Goal: Task Accomplishment & Management: Manage account settings

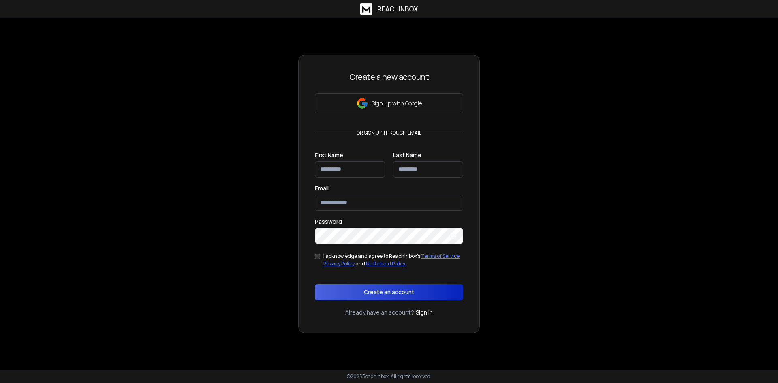
click at [418, 311] on link "Sign In" at bounding box center [424, 312] width 17 height 8
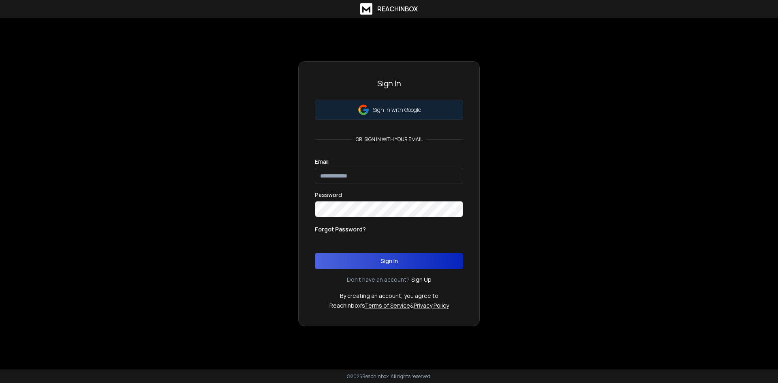
click at [380, 109] on p "Sign in with Google" at bounding box center [397, 110] width 48 height 8
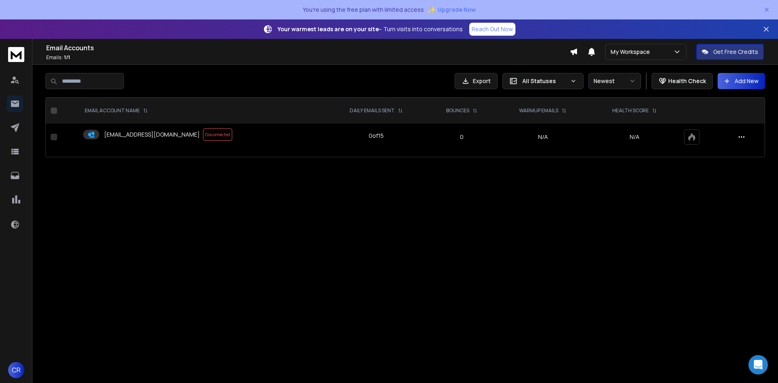
click at [203, 135] on span "Disconnected" at bounding box center [217, 134] width 29 height 12
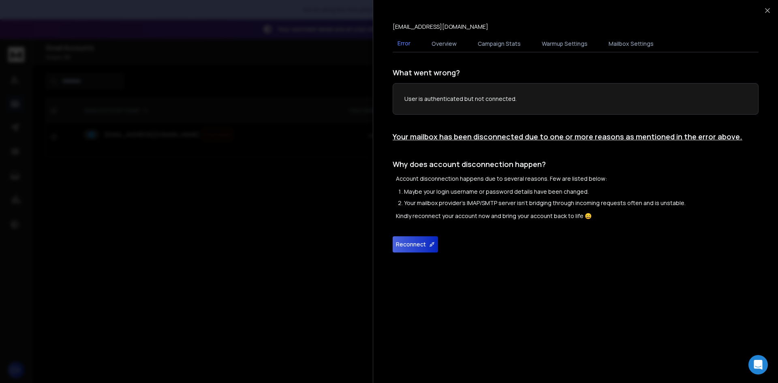
click at [406, 246] on button "Reconnect" at bounding box center [415, 244] width 45 height 16
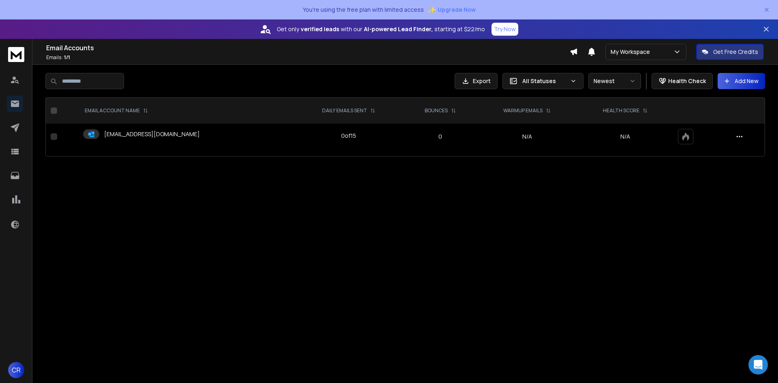
click at [294, 139] on td "0 of 15" at bounding box center [349, 134] width 110 height 21
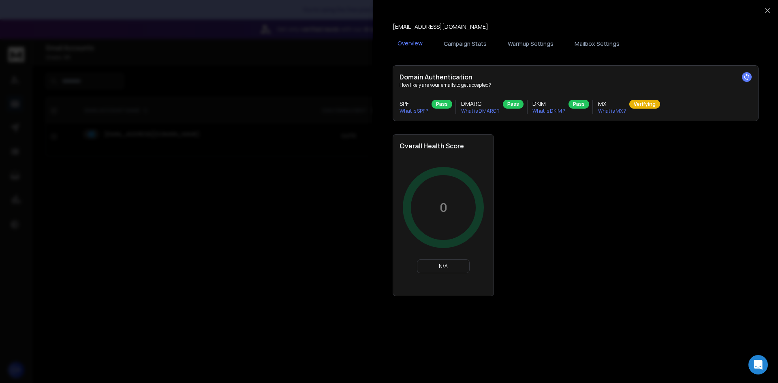
click at [640, 105] on div "Verifying" at bounding box center [644, 104] width 31 height 9
click at [765, 7] on icon "button" at bounding box center [767, 10] width 8 height 8
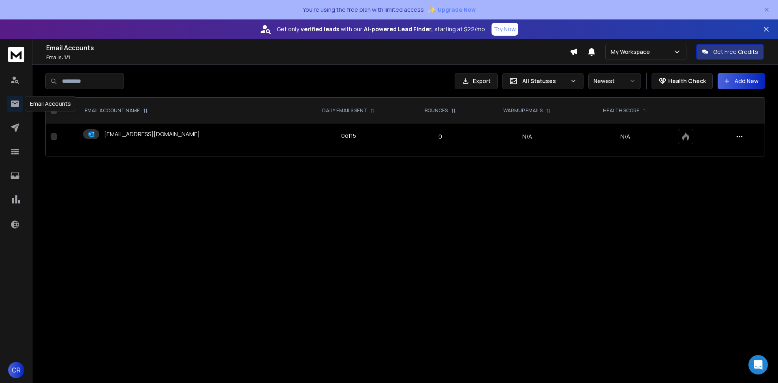
click at [15, 103] on icon at bounding box center [15, 104] width 10 height 10
click at [18, 127] on icon at bounding box center [15, 128] width 10 height 10
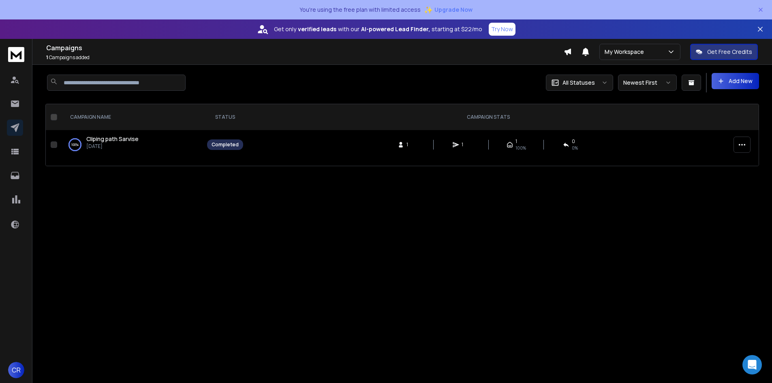
click at [109, 141] on span "Cliping path Sarvise" at bounding box center [112, 139] width 52 height 8
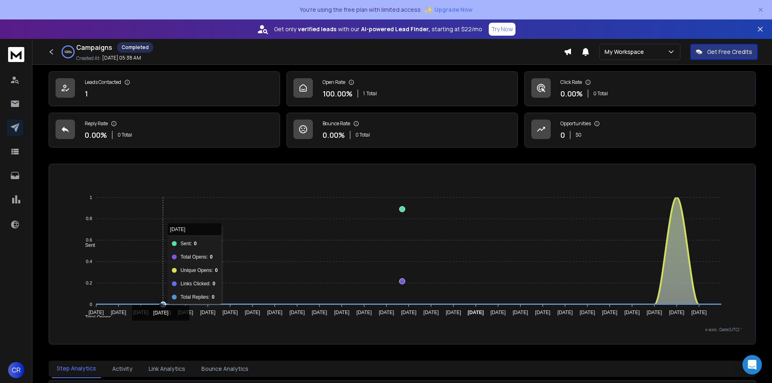
scroll to position [41, 0]
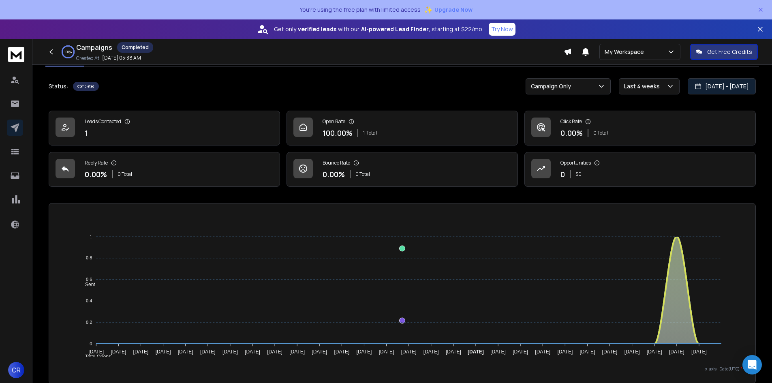
click at [706, 86] on button "15 Aug 2025 - 12 Sep 2025" at bounding box center [722, 86] width 68 height 16
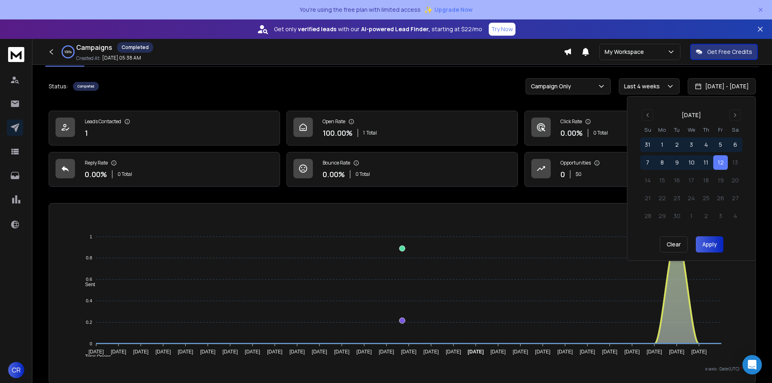
click at [677, 216] on td "30" at bounding box center [676, 216] width 15 height 15
click at [676, 215] on td "30" at bounding box center [676, 216] width 15 height 15
click at [733, 115] on icon "Go to next month" at bounding box center [735, 115] width 6 height 6
click at [718, 164] on td "10" at bounding box center [720, 162] width 15 height 15
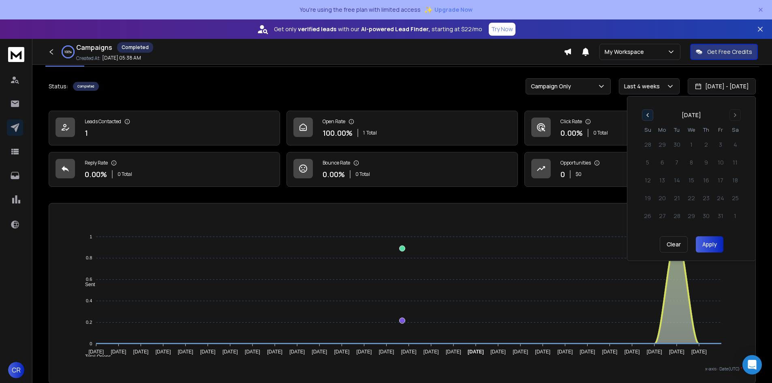
click at [650, 118] on button "Go to previous month" at bounding box center [647, 114] width 11 height 11
click at [722, 164] on button "12" at bounding box center [720, 162] width 15 height 15
click at [733, 162] on td "13" at bounding box center [735, 162] width 15 height 15
click at [679, 244] on button "Clear" at bounding box center [674, 244] width 28 height 16
click at [679, 243] on button "Clear" at bounding box center [674, 244] width 28 height 16
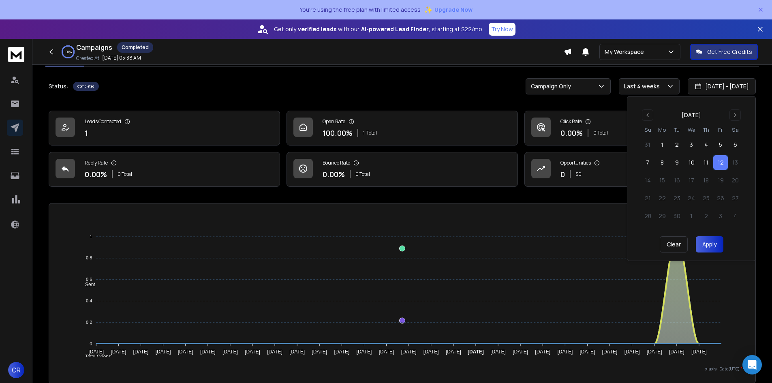
click at [708, 242] on button "Apply" at bounding box center [710, 244] width 28 height 16
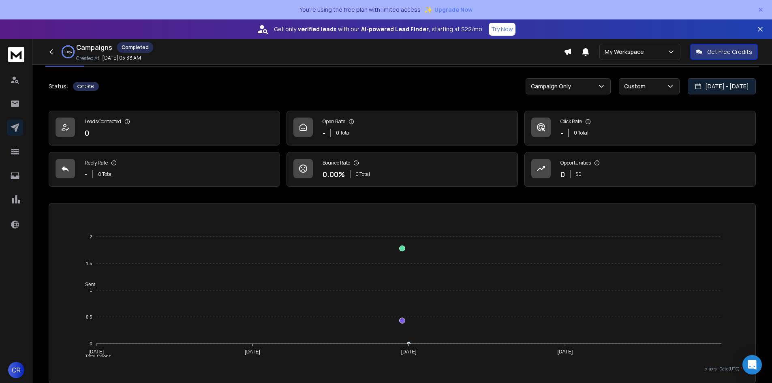
click at [718, 86] on button "12 Sep 2025 - 12 Sep 2025" at bounding box center [722, 86] width 68 height 16
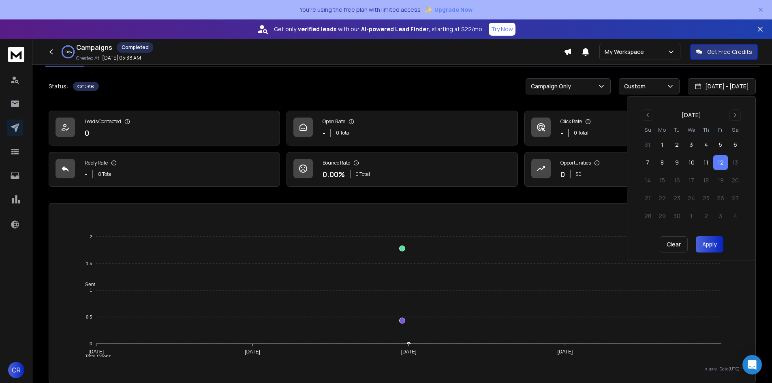
click at [720, 217] on td "3" at bounding box center [720, 216] width 15 height 15
click at [696, 219] on td "1" at bounding box center [691, 216] width 15 height 15
click at [669, 211] on td "29" at bounding box center [662, 216] width 15 height 15
click at [684, 164] on button "9" at bounding box center [676, 162] width 15 height 15
click at [733, 162] on td "13" at bounding box center [735, 162] width 15 height 15
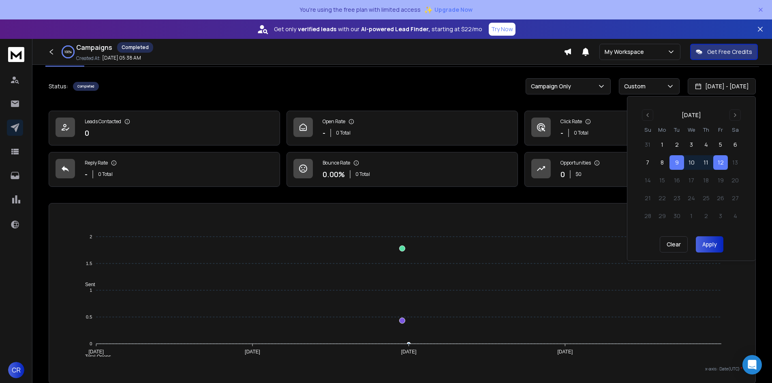
click at [727, 162] on button "12" at bounding box center [720, 162] width 15 height 15
drag, startPoint x: 718, startPoint y: 162, endPoint x: 734, endPoint y: 167, distance: 16.4
click at [736, 167] on tr "7 8 9 10 11 12 13" at bounding box center [691, 162] width 102 height 15
drag, startPoint x: 695, startPoint y: 172, endPoint x: 682, endPoint y: 182, distance: 15.9
click at [690, 180] on tbody "31 1 2 3 4 5 6 7 8 9 10 11 12 13 14 15 16 17 18 19 20 21 22 23 24 25 26 27 28 2…" at bounding box center [691, 178] width 102 height 89
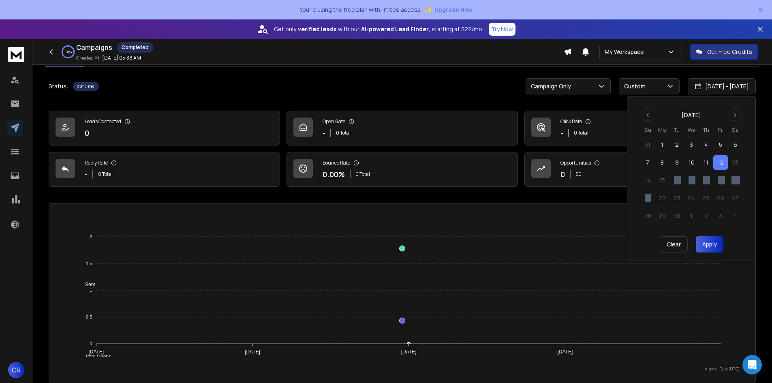
drag, startPoint x: 661, startPoint y: 198, endPoint x: 656, endPoint y: 201, distance: 6.2
click at [657, 201] on tbody "31 1 2 3 4 5 6 7 8 9 10 11 12 13 14 15 16 17 18 19 20 21 22 23 24 25 26 27 28 2…" at bounding box center [691, 178] width 102 height 89
click at [542, 250] on foreignobject "Sent Total Opens Unique Opens Links Clicked Total Replies" at bounding box center [402, 286] width 646 height 142
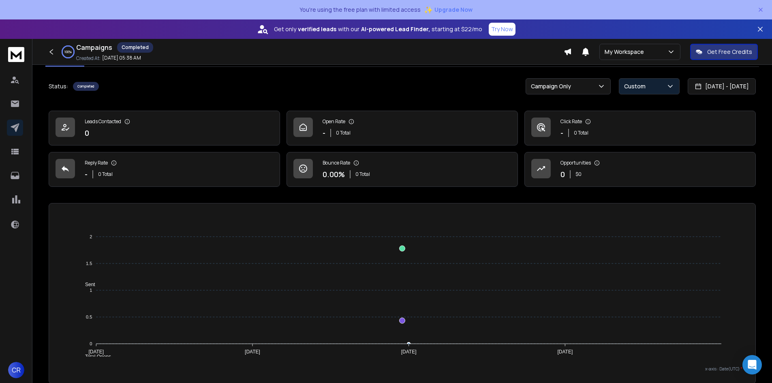
click at [632, 86] on div "Custom" at bounding box center [649, 86] width 50 height 8
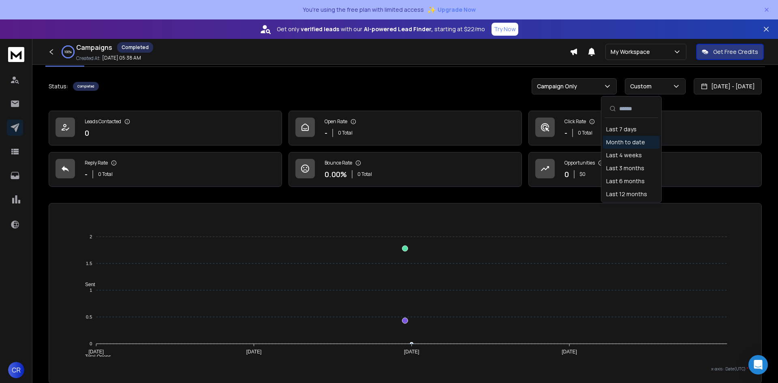
click at [628, 143] on div "Month to date" at bounding box center [625, 142] width 39 height 8
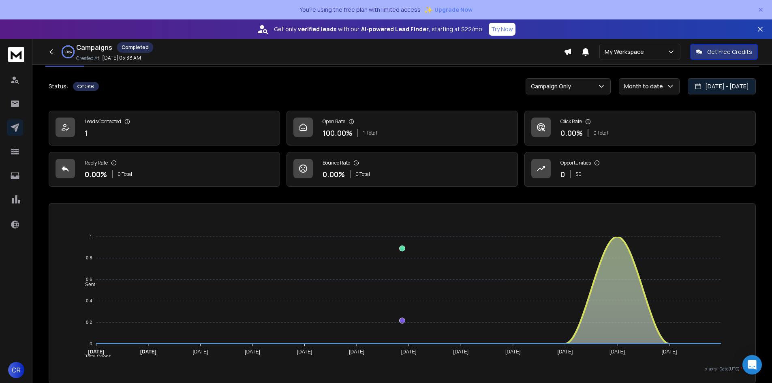
click at [734, 87] on button "31 Aug 2025 - 12 Sep 2025" at bounding box center [722, 86] width 68 height 16
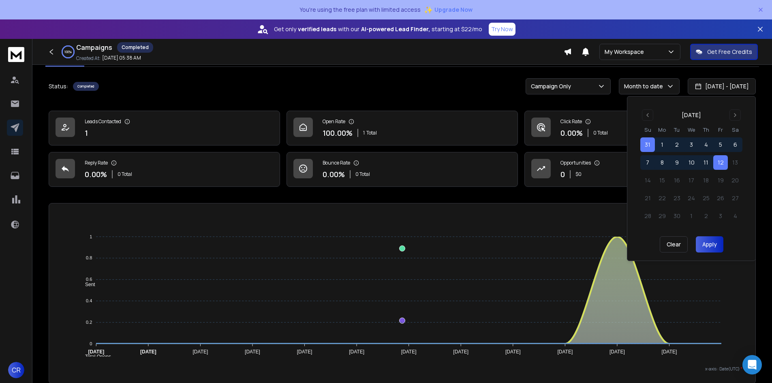
click at [710, 131] on th "Th" at bounding box center [706, 130] width 15 height 9
click at [707, 130] on th "Th" at bounding box center [706, 130] width 15 height 9
click at [664, 139] on button "1" at bounding box center [662, 144] width 15 height 15
click at [709, 147] on button "4" at bounding box center [706, 144] width 15 height 15
click at [717, 158] on button "12" at bounding box center [720, 162] width 15 height 15
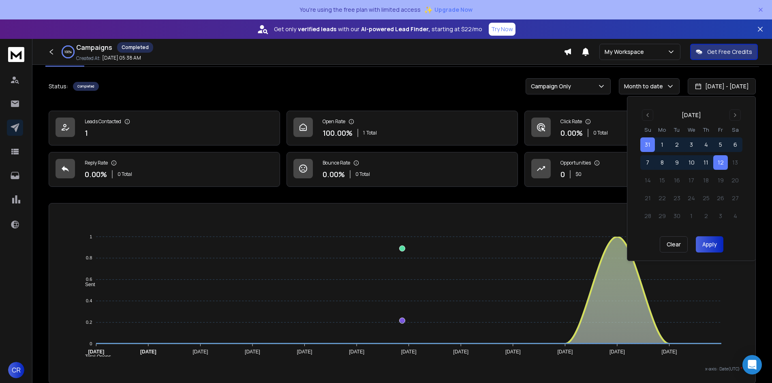
click at [718, 163] on button "12" at bounding box center [720, 162] width 15 height 15
click at [720, 172] on tbody "31 1 2 3 4 5 6 7 8 9 10 11 12 13 14 15 16 17 18 19 20 21 22 23 24 25 26 27 28 2…" at bounding box center [691, 178] width 102 height 89
click at [736, 164] on td "13" at bounding box center [735, 162] width 15 height 15
click at [654, 146] on button "31" at bounding box center [647, 144] width 15 height 15
click at [650, 145] on button "31" at bounding box center [647, 144] width 15 height 15
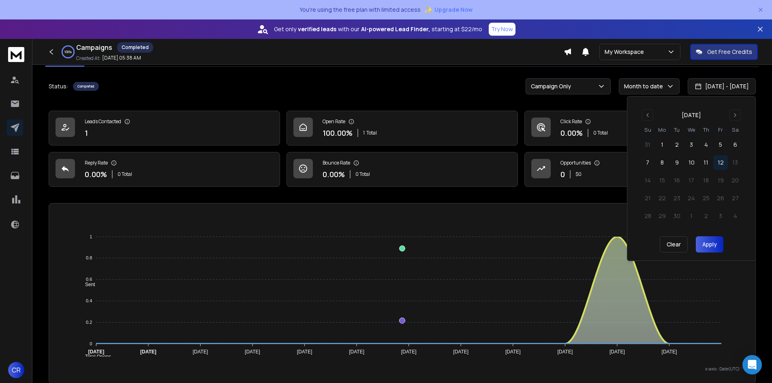
click at [649, 178] on td "14" at bounding box center [647, 180] width 15 height 15
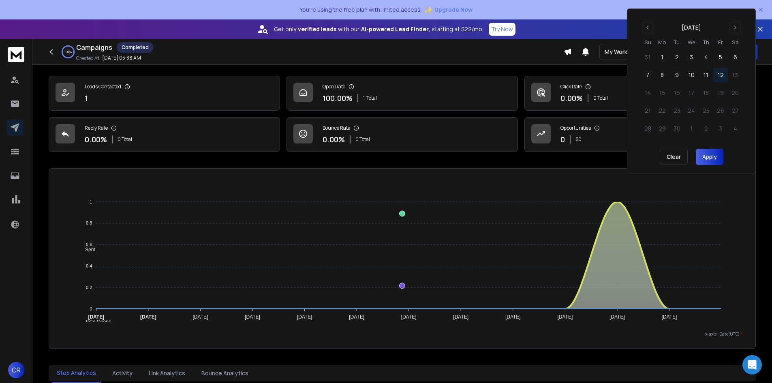
scroll to position [162, 0]
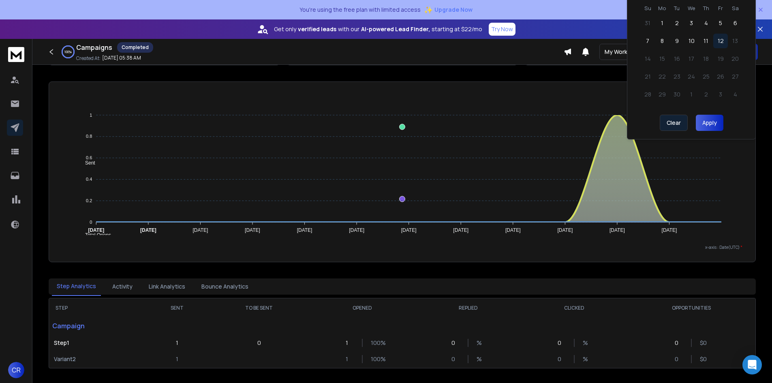
click at [675, 124] on button "Clear" at bounding box center [674, 123] width 28 height 16
drag, startPoint x: 716, startPoint y: 26, endPoint x: 718, endPoint y: 34, distance: 8.1
click at [716, 27] on button "5" at bounding box center [720, 23] width 15 height 15
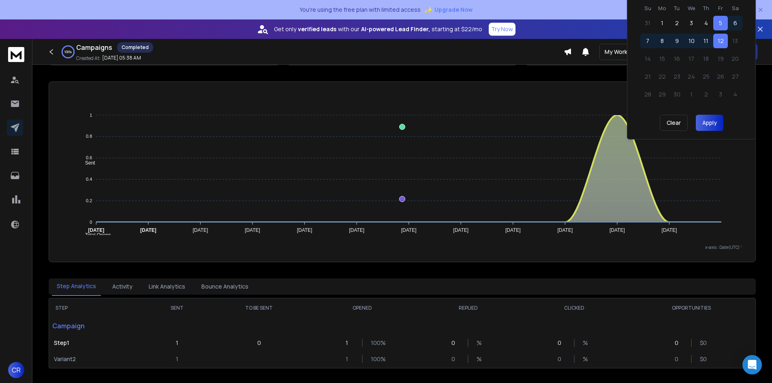
click at [720, 41] on button "12" at bounding box center [720, 41] width 15 height 15
click at [717, 77] on td "26" at bounding box center [720, 76] width 15 height 15
click at [678, 121] on button "Clear" at bounding box center [674, 123] width 28 height 16
click at [722, 58] on td "19" at bounding box center [720, 58] width 15 height 15
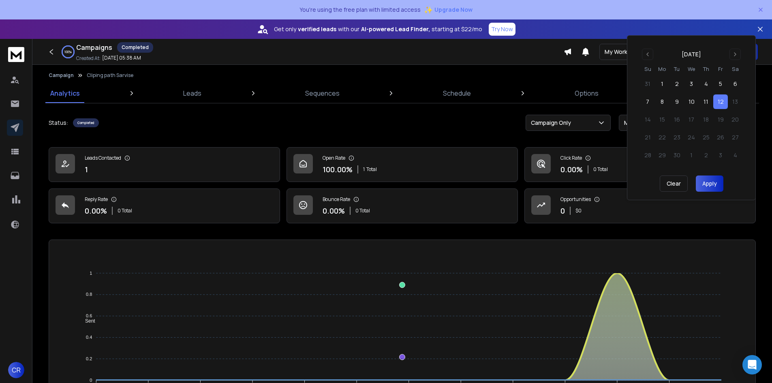
scroll to position [0, 0]
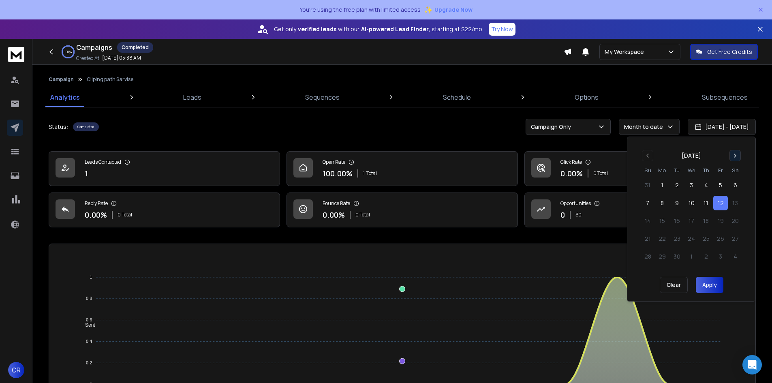
click at [736, 152] on icon "Go to next month" at bounding box center [735, 155] width 6 height 6
click at [21, 104] on link at bounding box center [15, 104] width 16 height 16
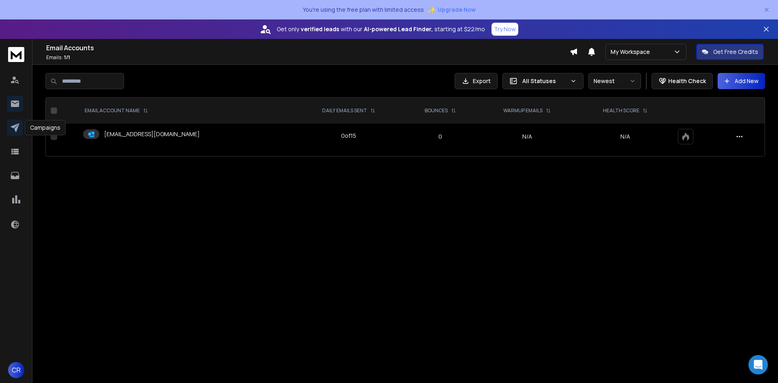
click at [21, 130] on link at bounding box center [15, 128] width 16 height 16
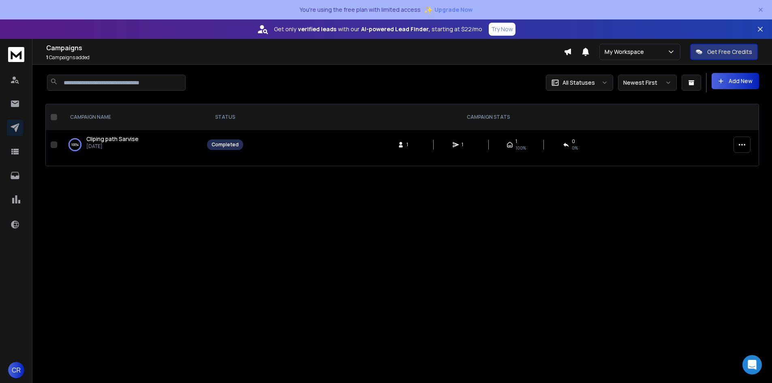
click at [95, 141] on span "Cliping path Sarvise" at bounding box center [112, 139] width 52 height 8
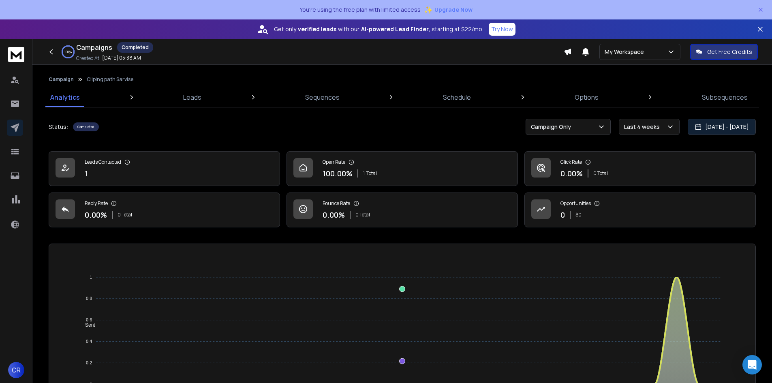
click at [690, 123] on button "15 Aug 2025 - 12 Sep 2025" at bounding box center [722, 127] width 68 height 16
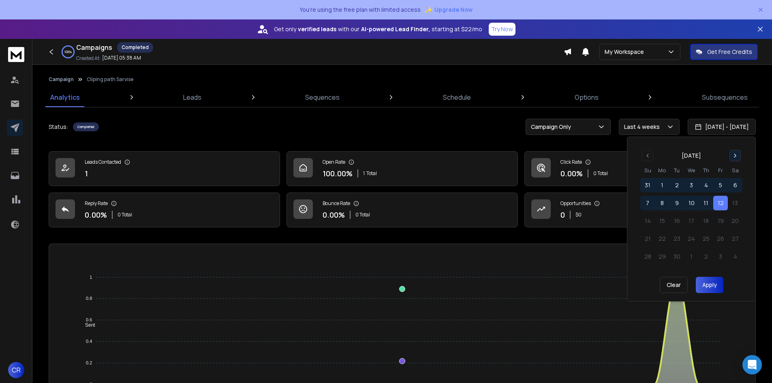
click at [733, 158] on icon "Go to next month" at bounding box center [735, 155] width 6 height 6
click at [718, 199] on td "10" at bounding box center [720, 203] width 15 height 15
click at [646, 156] on icon "Go to previous month" at bounding box center [647, 155] width 6 height 6
click at [673, 284] on button "Clear" at bounding box center [674, 285] width 28 height 16
drag, startPoint x: 720, startPoint y: 205, endPoint x: 736, endPoint y: 215, distance: 19.1
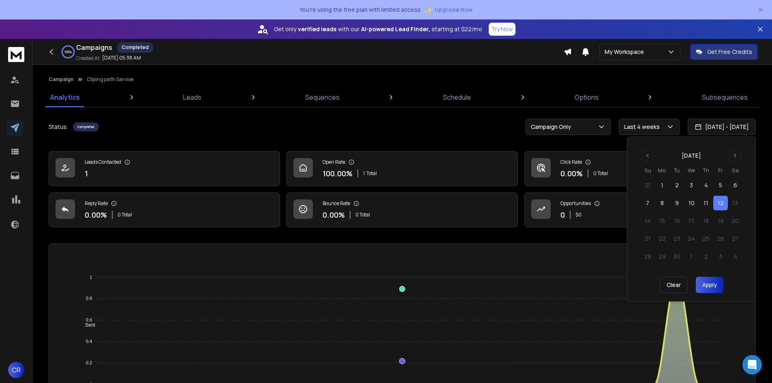
click at [736, 215] on tbody "31 1 2 3 4 5 6 7 8 9 10 11 12 13 14 15 16 17 18 19 20 21 22 23 24 25 26 27 28 2…" at bounding box center [691, 219] width 102 height 89
click at [590, 96] on p "Options" at bounding box center [587, 97] width 24 height 10
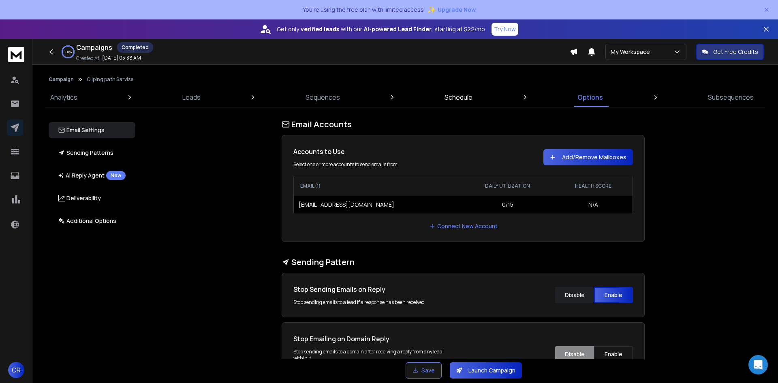
click at [460, 98] on p "Schedule" at bounding box center [459, 97] width 28 height 10
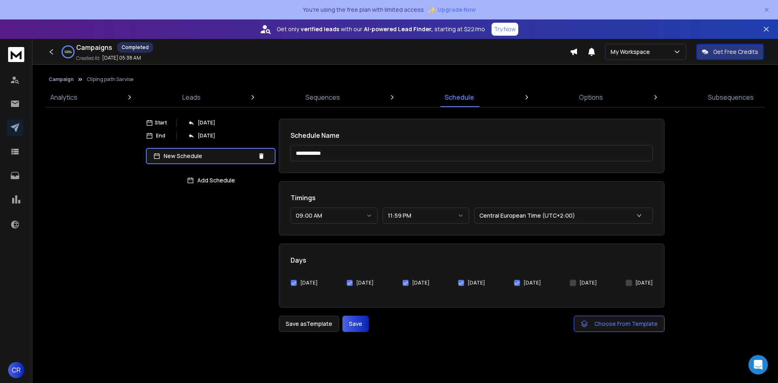
click at [373, 155] on input "**********" at bounding box center [472, 153] width 362 height 16
click at [174, 156] on p "New Schedule" at bounding box center [209, 156] width 91 height 8
click at [202, 181] on button "Add Schedule" at bounding box center [211, 180] width 130 height 16
select select "********"
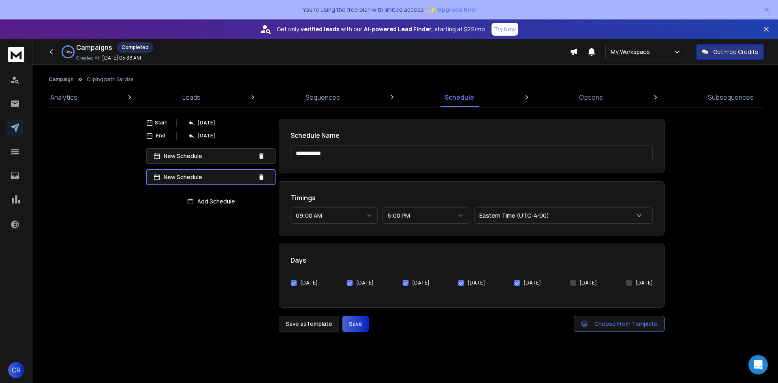
click at [572, 281] on button "Saturday" at bounding box center [573, 283] width 6 height 6
click at [152, 136] on icon at bounding box center [150, 136] width 6 height 6
click at [212, 136] on p "Tue Sep 30 2025" at bounding box center [206, 136] width 17 height 6
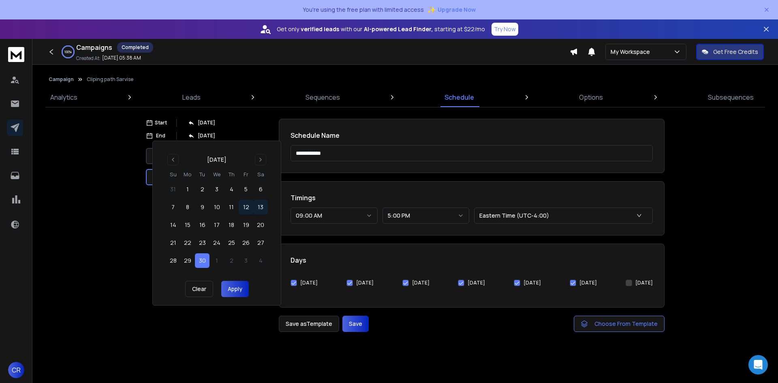
drag, startPoint x: 249, startPoint y: 207, endPoint x: 262, endPoint y: 210, distance: 13.7
click at [262, 210] on tr "7 8 9 10 11 12 13" at bounding box center [217, 207] width 102 height 15
click at [262, 210] on button "13" at bounding box center [260, 207] width 15 height 15
click at [204, 259] on button "30" at bounding box center [202, 260] width 15 height 15
click at [129, 197] on div "**********" at bounding box center [405, 225] width 720 height 220
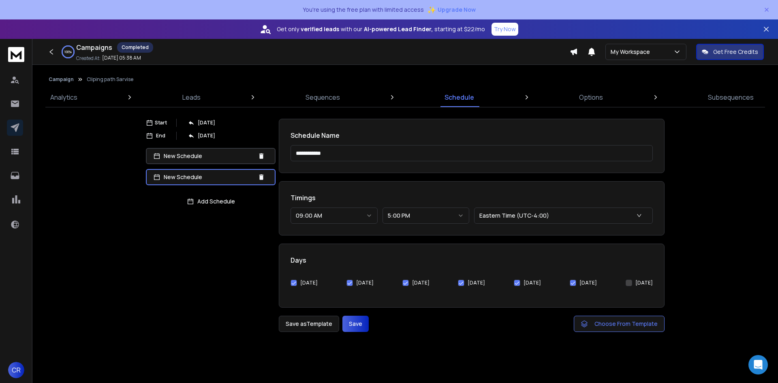
click at [352, 325] on button "Save" at bounding box center [355, 324] width 26 height 16
click at [64, 99] on p "Analytics" at bounding box center [63, 97] width 27 height 10
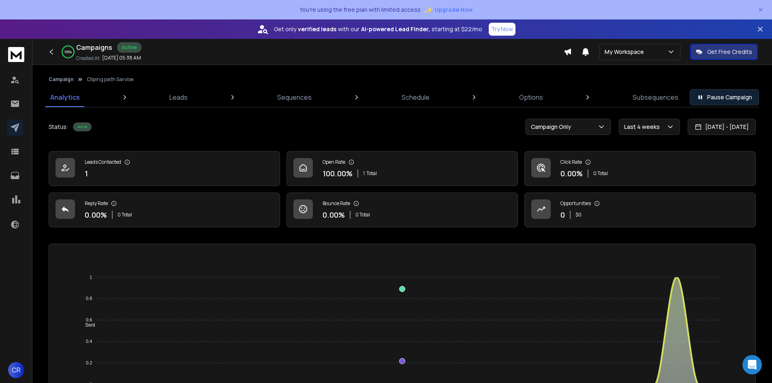
click at [715, 96] on button "Pause Campaign" at bounding box center [724, 97] width 69 height 16
click at [697, 94] on icon at bounding box center [694, 97] width 7 height 7
click at [14, 126] on icon at bounding box center [15, 127] width 9 height 9
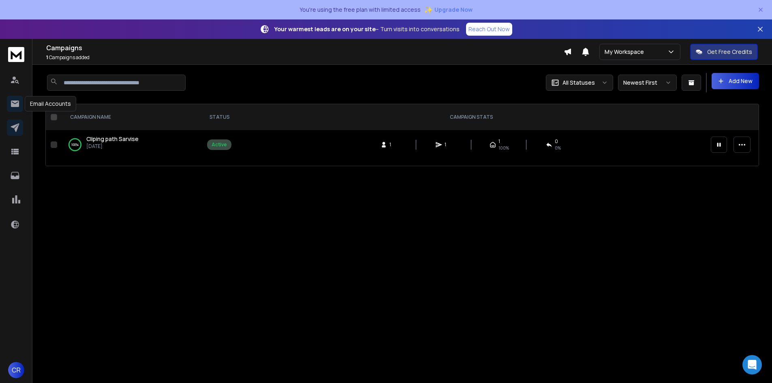
click at [13, 102] on icon at bounding box center [15, 103] width 8 height 6
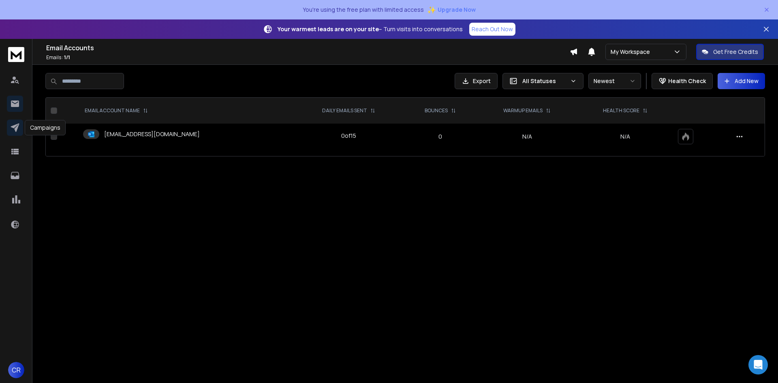
click at [15, 127] on icon at bounding box center [15, 128] width 10 height 10
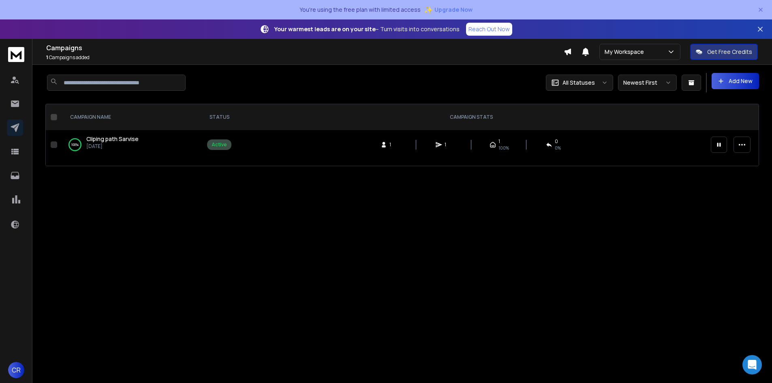
click at [209, 212] on div "Campaigns 1 Campaigns Added All Statuses Newest First Add New CAMPAIGN NAME STA…" at bounding box center [402, 264] width 714 height 383
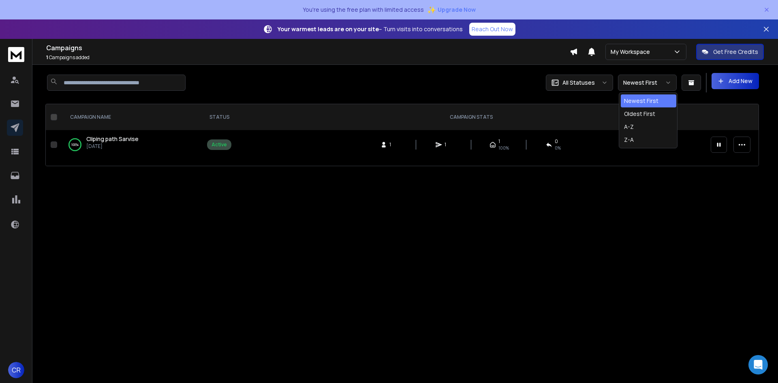
click at [645, 86] on button "Newest First" at bounding box center [647, 83] width 59 height 16
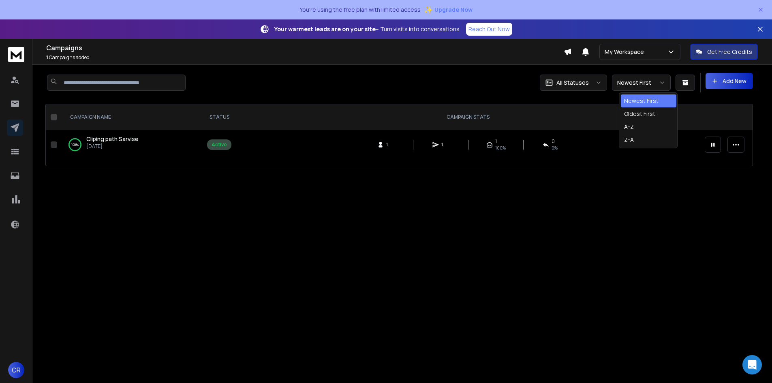
click at [530, 318] on div "Campaigns 1 Campaigns Added All Statuses Newest First Add New CAMPAIGN NAME STA…" at bounding box center [399, 264] width 708 height 383
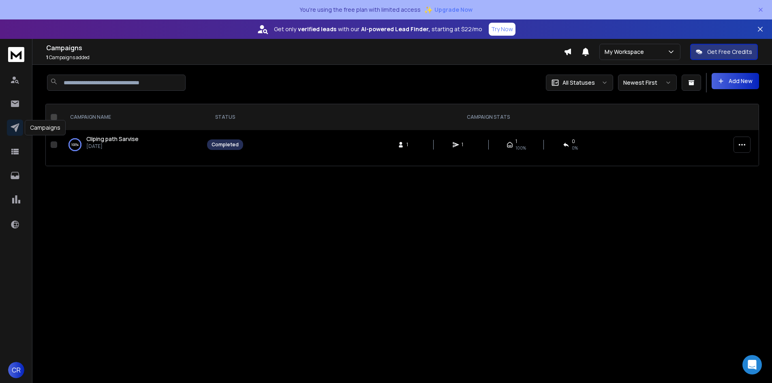
click at [19, 125] on icon at bounding box center [15, 128] width 10 height 10
click at [171, 146] on div "100 % Cliping path Sarvise [DATE]" at bounding box center [131, 144] width 126 height 19
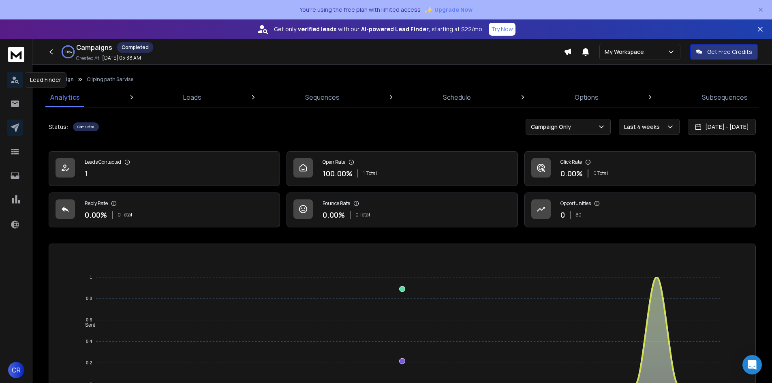
click at [13, 77] on icon at bounding box center [15, 80] width 10 height 10
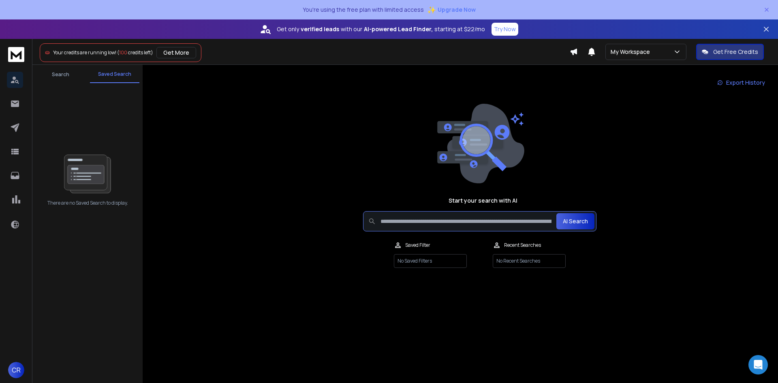
click at [110, 79] on button "Saved Search" at bounding box center [114, 74] width 49 height 17
click at [24, 55] on img at bounding box center [16, 54] width 16 height 15
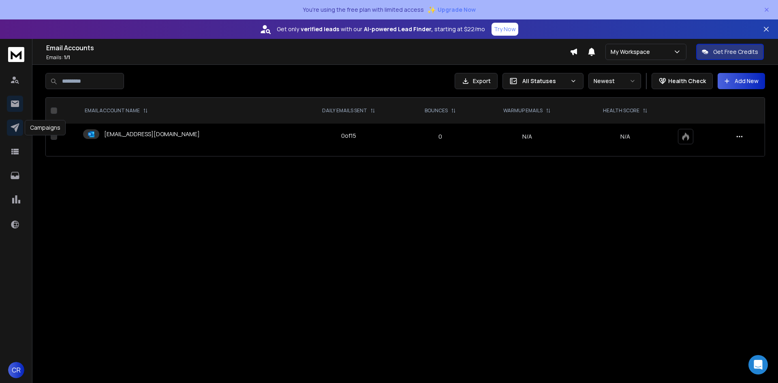
click at [18, 128] on icon at bounding box center [15, 128] width 10 height 10
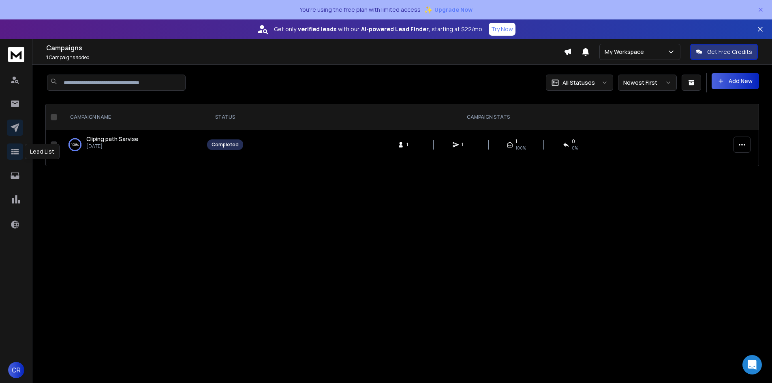
click at [16, 149] on icon at bounding box center [14, 152] width 7 height 6
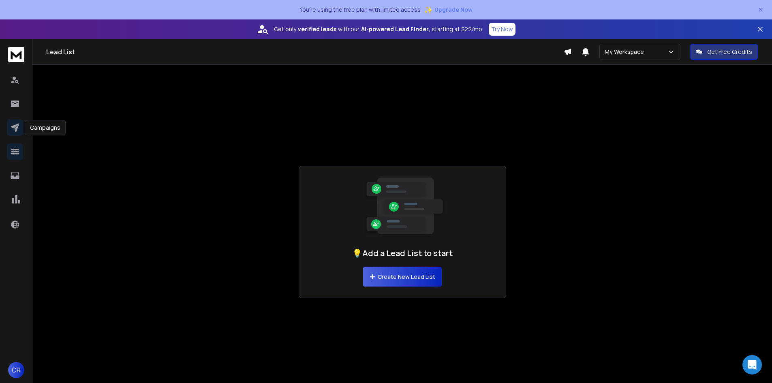
click at [15, 128] on icon at bounding box center [15, 127] width 9 height 9
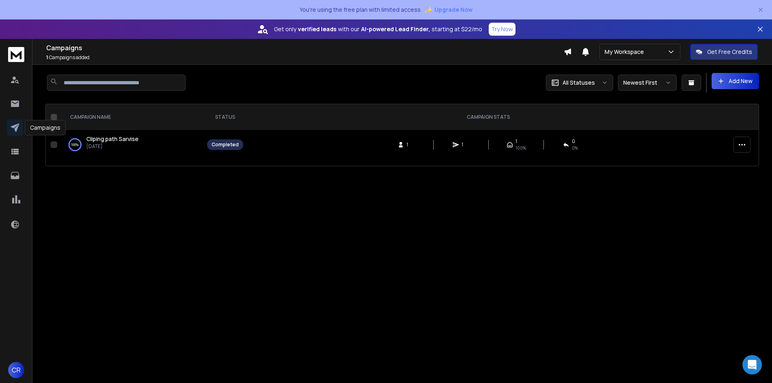
click at [13, 129] on icon at bounding box center [15, 128] width 10 height 10
click at [730, 80] on button "Add New" at bounding box center [735, 81] width 47 height 16
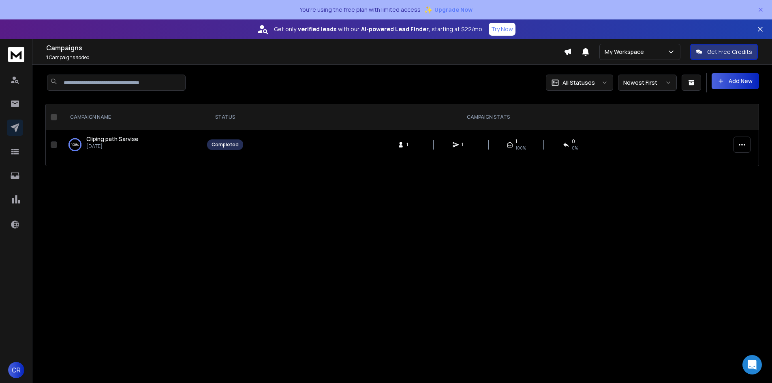
click at [740, 149] on button "button" at bounding box center [741, 145] width 17 height 16
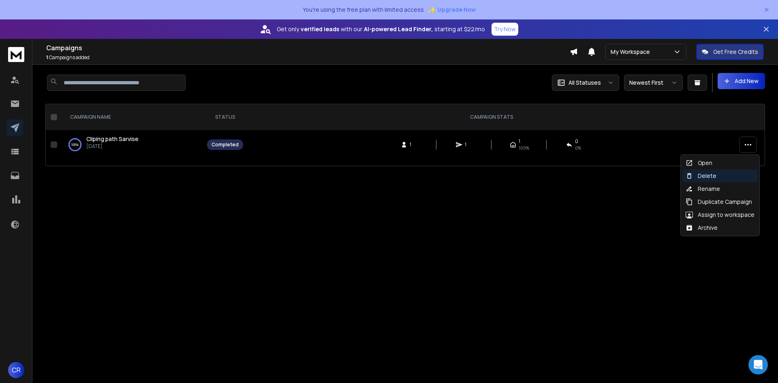
click at [716, 173] on div "Delete" at bounding box center [719, 175] width 75 height 13
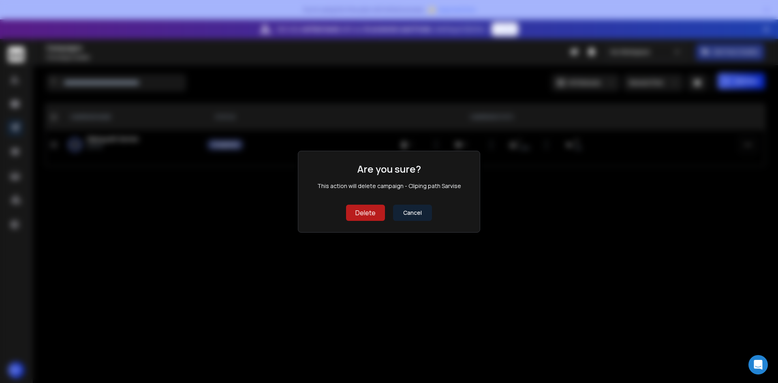
drag, startPoint x: 362, startPoint y: 216, endPoint x: 381, endPoint y: 210, distance: 19.9
click at [362, 216] on button "Delete" at bounding box center [365, 213] width 39 height 16
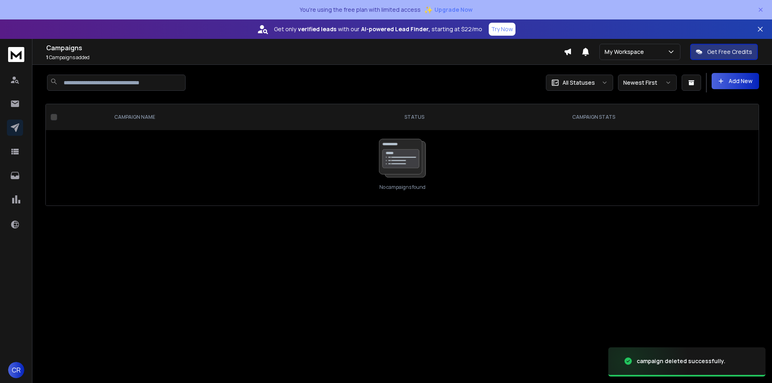
click at [723, 81] on icon at bounding box center [720, 81] width 4 height 4
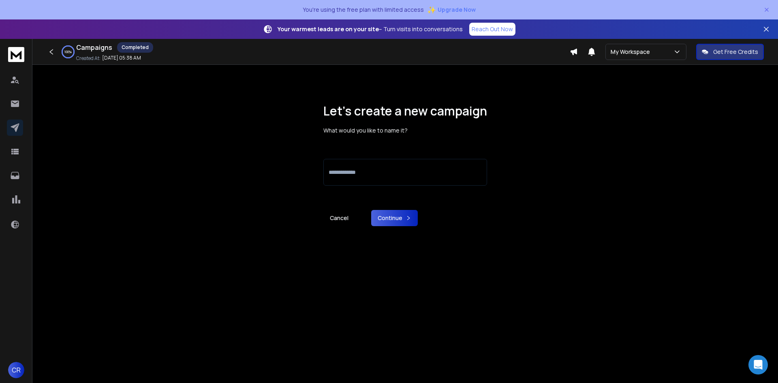
click at [735, 77] on div "Let’s create a new campaign What would you like to name it? Cancel Continue" at bounding box center [389, 132] width 778 height 187
click at [351, 175] on input at bounding box center [405, 172] width 164 height 27
type input "**********"
click at [397, 215] on button "Continue" at bounding box center [394, 218] width 47 height 16
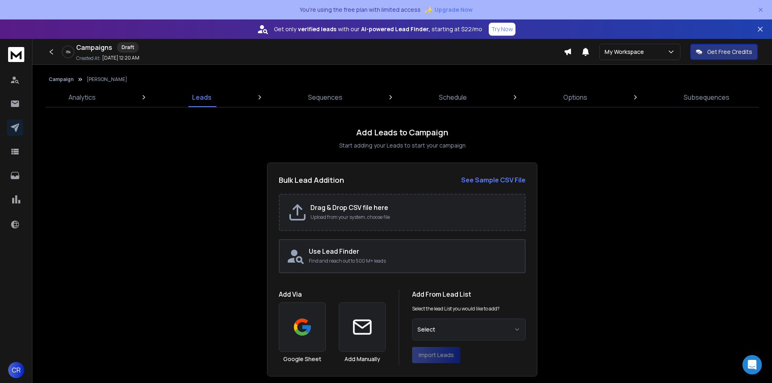
click at [318, 208] on h2 "Drag & Drop CSV file here" at bounding box center [413, 208] width 206 height 10
type input "**********"
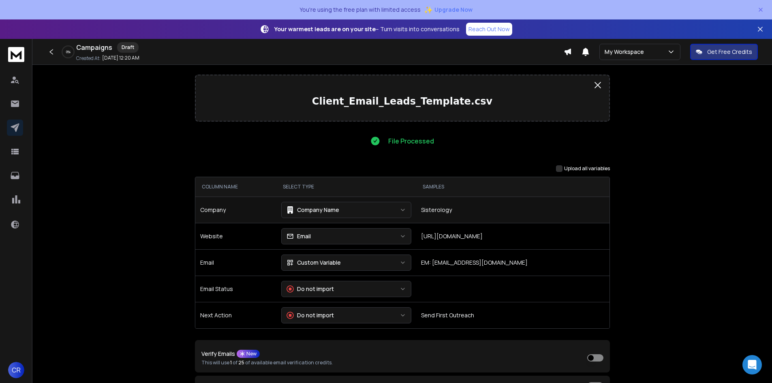
scroll to position [84, 0]
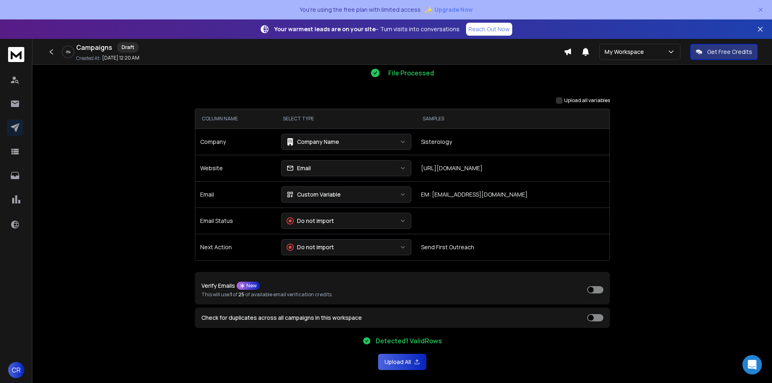
click at [411, 359] on button "Upload All" at bounding box center [402, 362] width 48 height 16
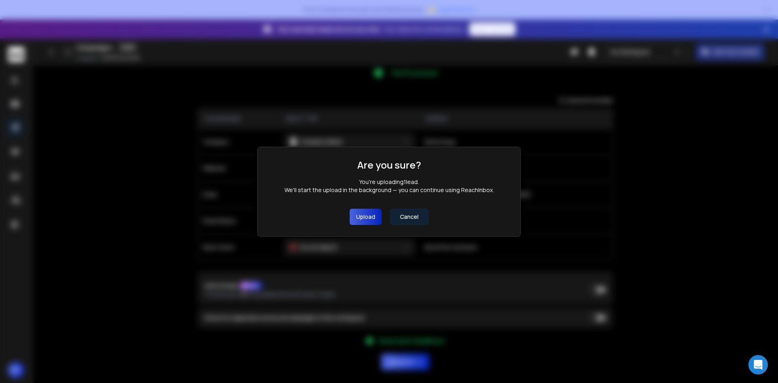
click at [371, 208] on div "Are you sure? You're uploading 1 lead . We'll start the upload in the backgroun…" at bounding box center [389, 191] width 240 height 66
click at [377, 213] on button "Upload" at bounding box center [366, 217] width 32 height 16
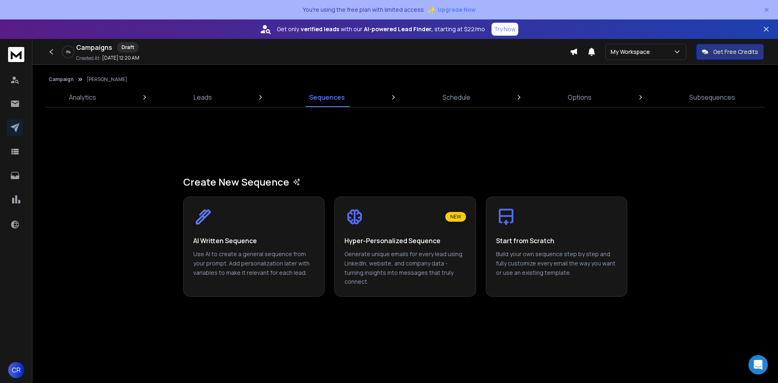
click at [224, 237] on h3 "AI Written Sequence" at bounding box center [225, 241] width 64 height 8
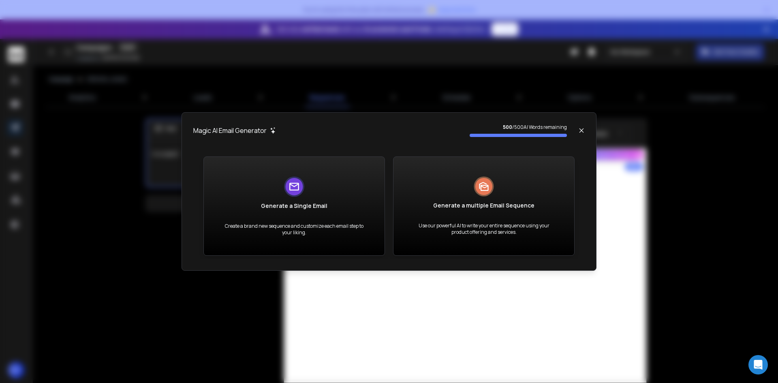
click at [582, 129] on icon at bounding box center [581, 130] width 6 height 6
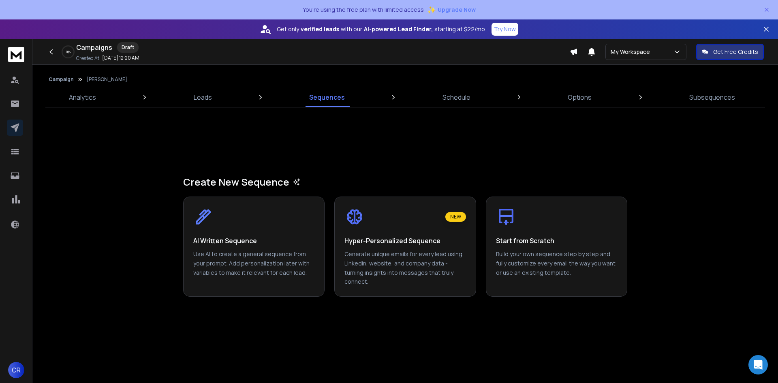
click at [541, 233] on div "Start from Scratch Build your own sequence step by step and fully customize eve…" at bounding box center [556, 246] width 141 height 99
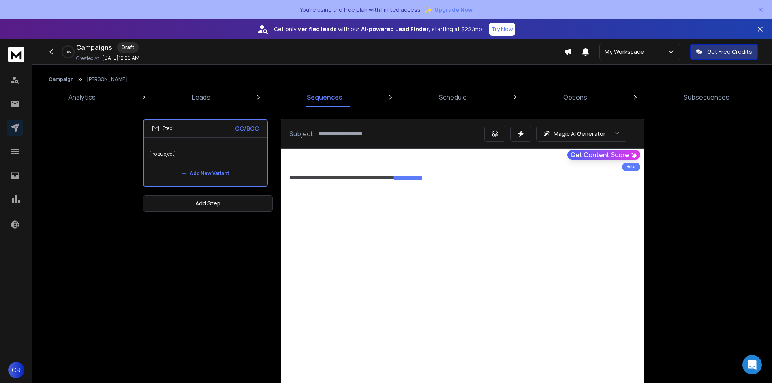
click at [378, 194] on div "**********" at bounding box center [462, 264] width 362 height 230
click at [449, 222] on div "**********" at bounding box center [462, 264] width 362 height 230
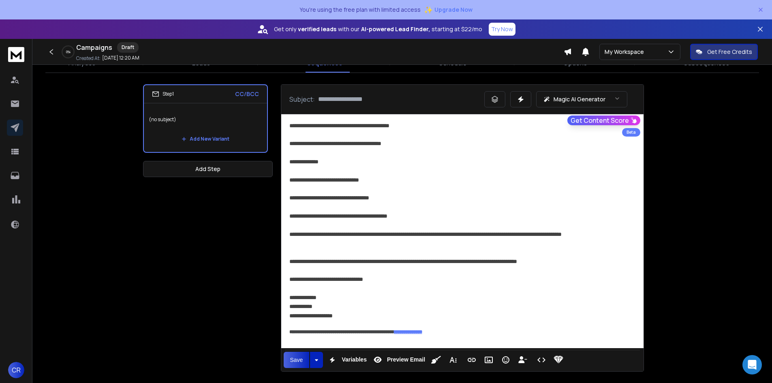
scroll to position [79, 0]
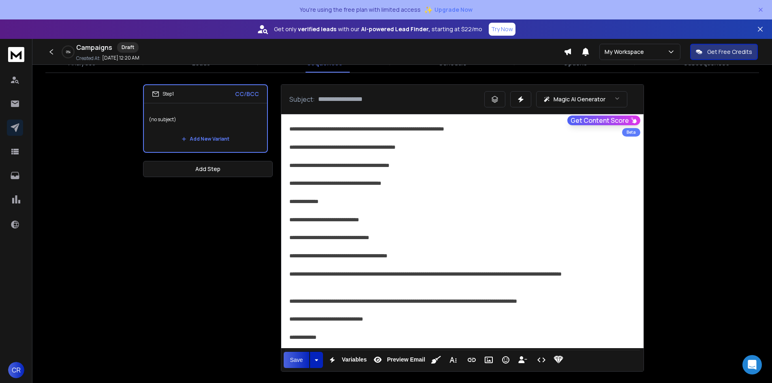
click at [180, 121] on p "(no subject)" at bounding box center [205, 119] width 113 height 23
click at [205, 170] on button "Add Step" at bounding box center [208, 169] width 130 height 16
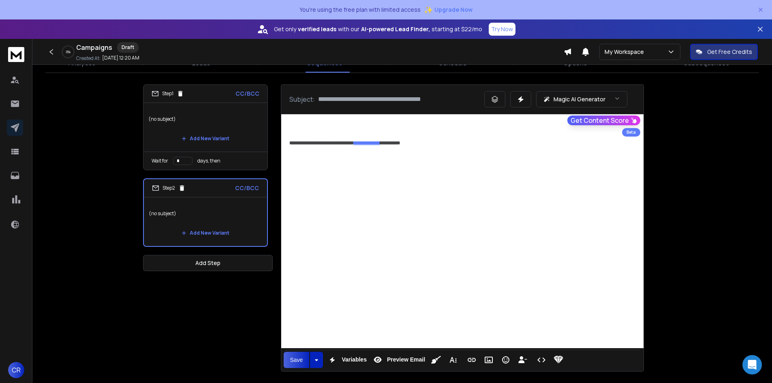
click at [186, 213] on p "(no subject)" at bounding box center [205, 213] width 113 height 23
click at [163, 214] on p "(no subject)" at bounding box center [205, 213] width 113 height 23
click at [376, 205] on div "**********" at bounding box center [462, 229] width 362 height 230
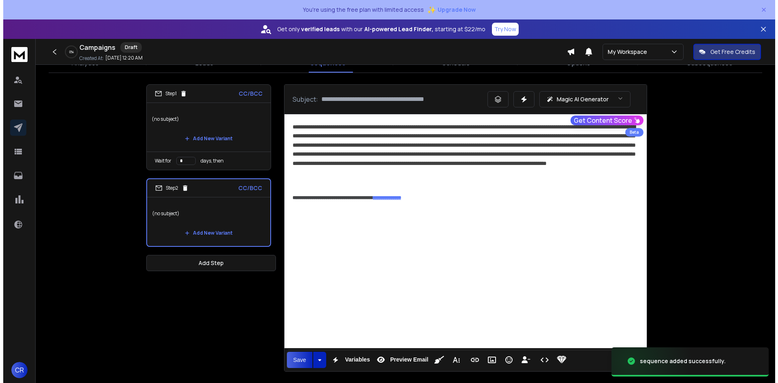
scroll to position [0, 0]
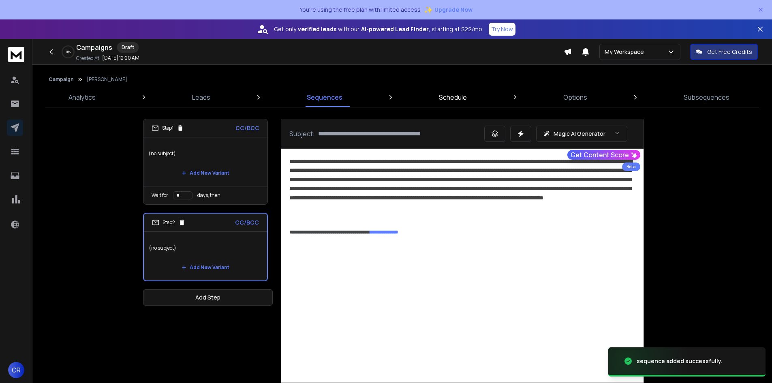
click at [456, 99] on p "Schedule" at bounding box center [453, 97] width 28 height 10
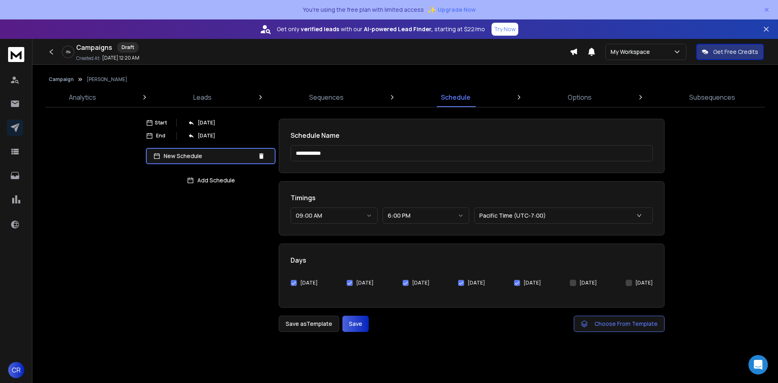
click at [215, 123] on p "Sat Sep 13 2025" at bounding box center [206, 123] width 17 height 6
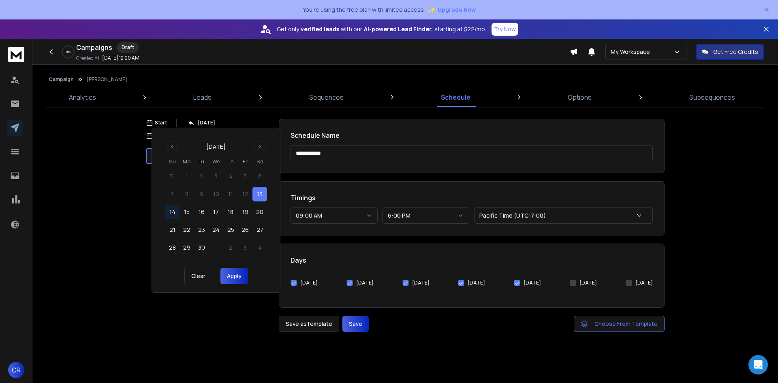
click at [171, 212] on button "14" at bounding box center [172, 212] width 15 height 15
click at [234, 279] on button "Apply" at bounding box center [234, 276] width 28 height 16
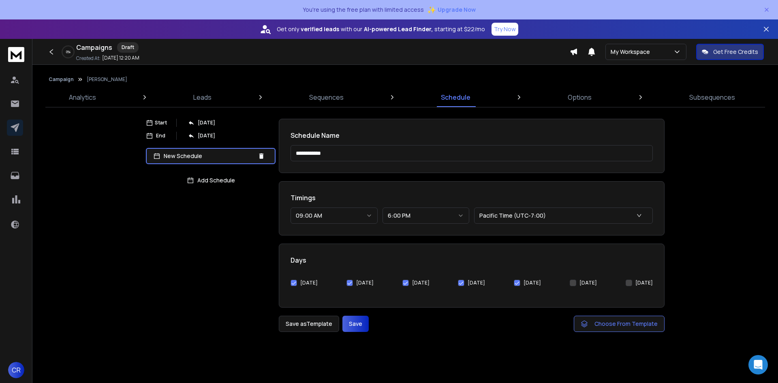
click at [213, 135] on p "Sun Sep 13 2026" at bounding box center [206, 136] width 17 height 6
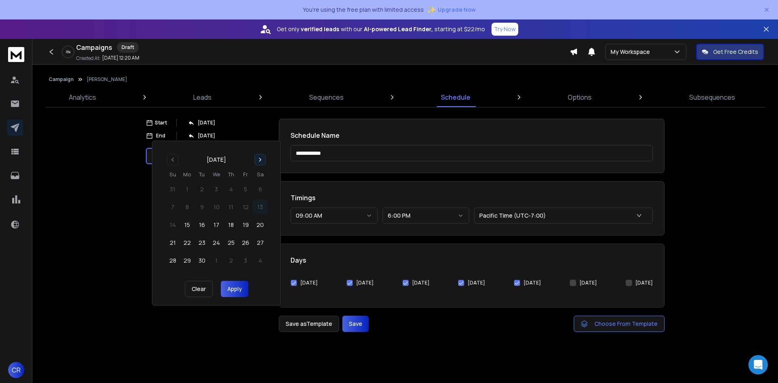
click at [258, 158] on icon "Go to next month" at bounding box center [260, 159] width 6 height 6
click at [218, 223] on button "15" at bounding box center [216, 225] width 15 height 15
click at [231, 286] on button "Apply" at bounding box center [235, 289] width 28 height 16
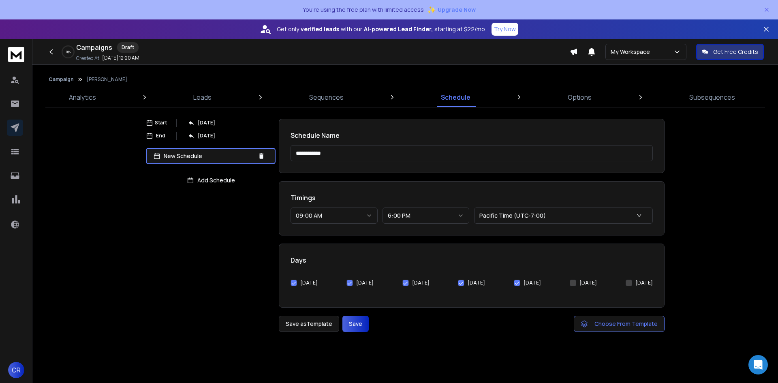
click at [400, 151] on input "**********" at bounding box center [472, 153] width 362 height 16
click at [509, 152] on input "**********" at bounding box center [472, 153] width 362 height 16
type input "*"
type input "**********"
click at [361, 323] on button "Save" at bounding box center [355, 324] width 26 height 16
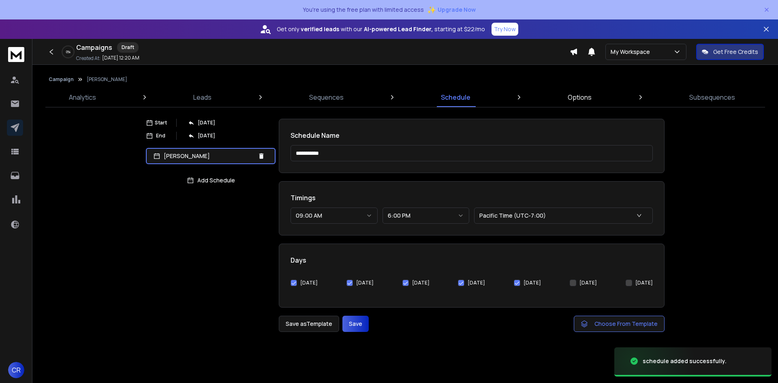
click at [580, 96] on p "Options" at bounding box center [580, 97] width 24 height 10
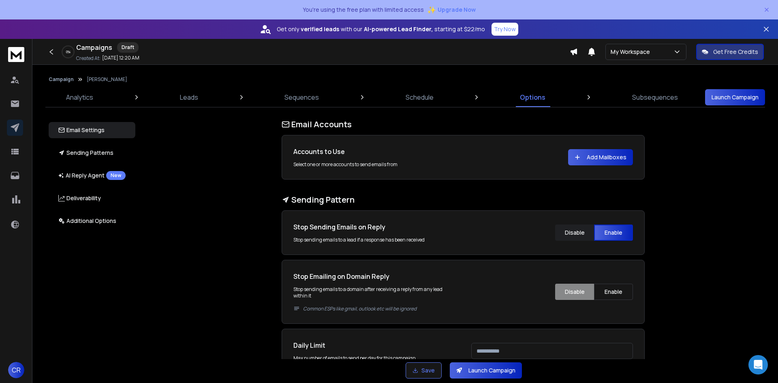
click at [583, 155] on button "Add Mailboxes" at bounding box center [600, 157] width 65 height 16
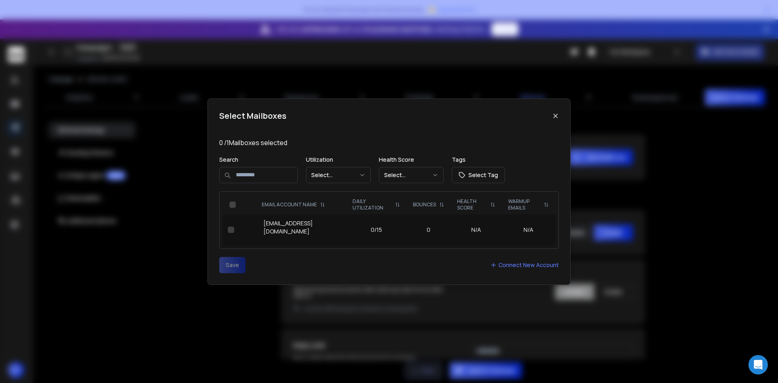
click at [233, 229] on button "button" at bounding box center [231, 230] width 6 height 6
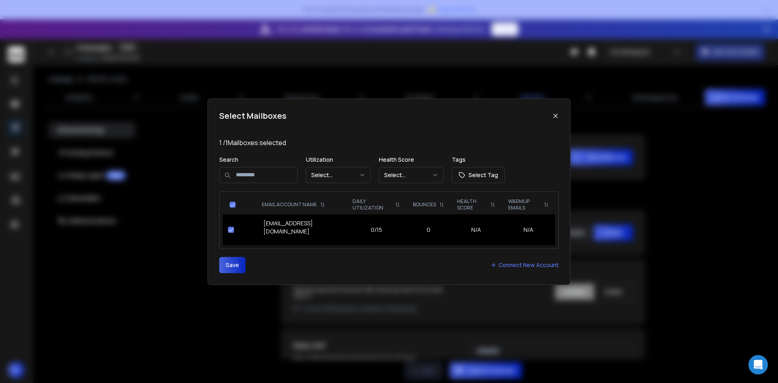
click at [231, 261] on button "Save" at bounding box center [232, 265] width 26 height 16
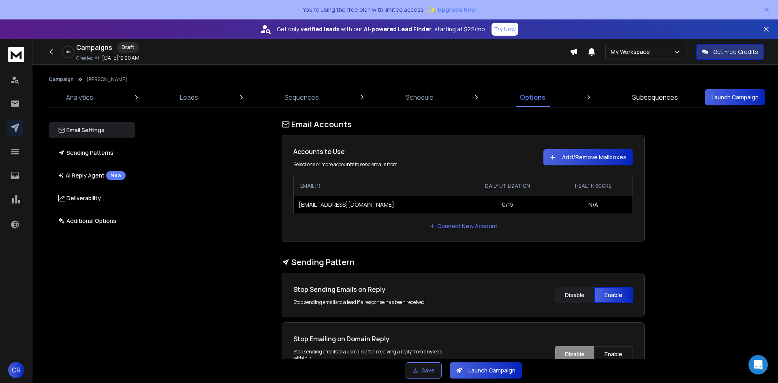
click at [654, 92] on link "Subsequences" at bounding box center [655, 97] width 56 height 19
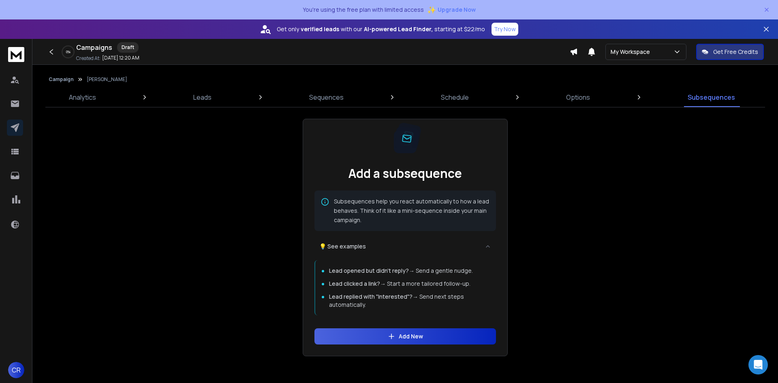
click at [403, 336] on button "Add New" at bounding box center [405, 336] width 182 height 16
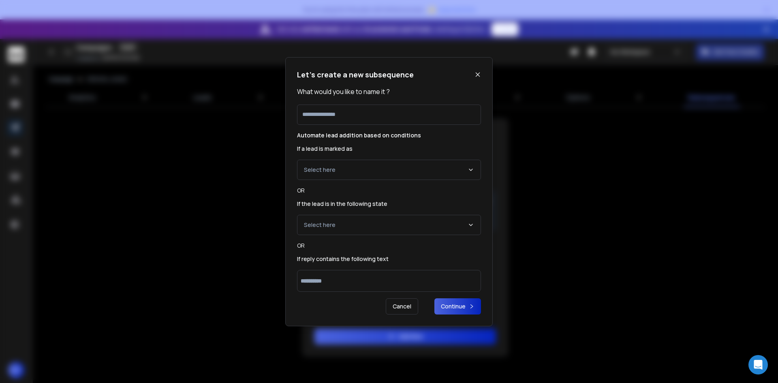
click at [331, 109] on input at bounding box center [389, 115] width 184 height 20
type input "**********"
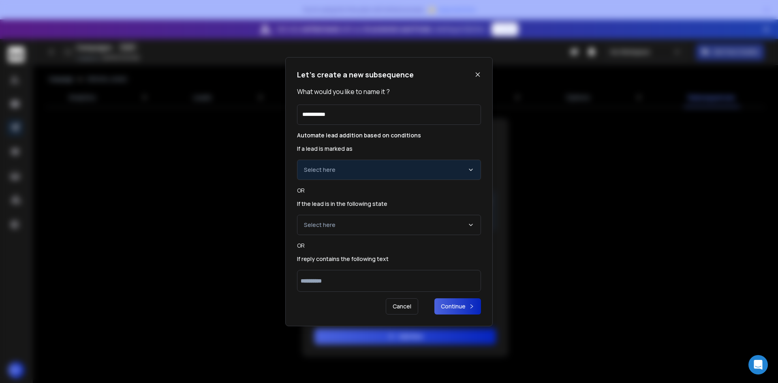
click at [351, 165] on button "Select here" at bounding box center [389, 170] width 184 height 20
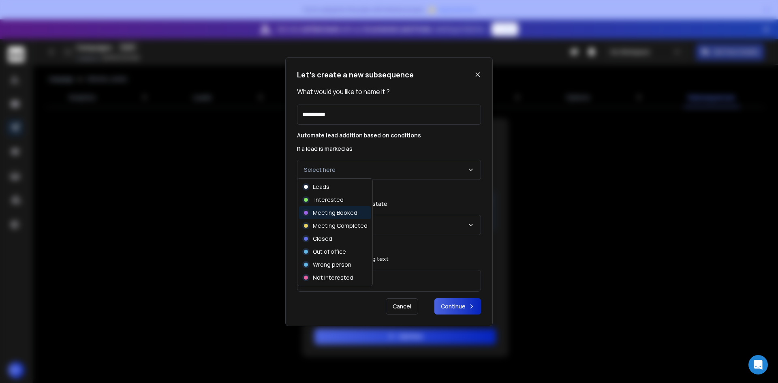
click at [507, 197] on div "**********" at bounding box center [389, 191] width 778 height 285
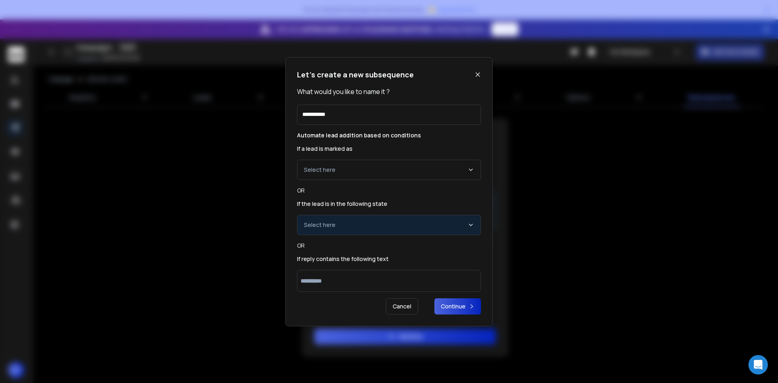
click at [403, 216] on button "Select here" at bounding box center [389, 225] width 184 height 20
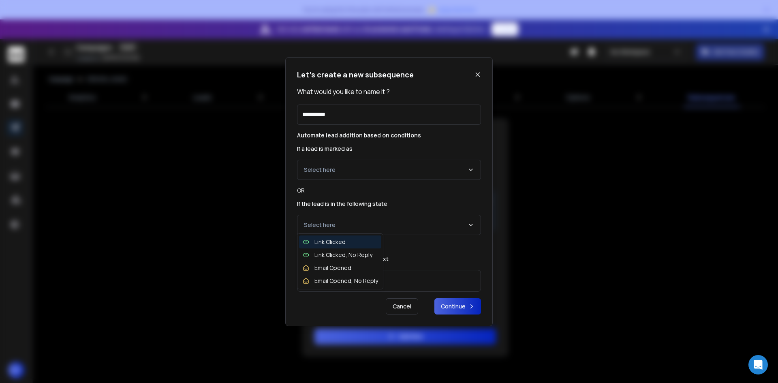
click at [529, 239] on div "**********" at bounding box center [389, 191] width 778 height 285
click at [407, 308] on p "Cancel" at bounding box center [402, 306] width 32 height 16
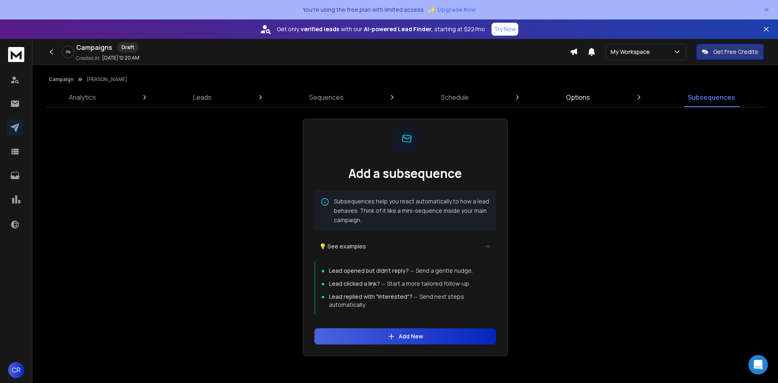
click at [583, 100] on p "Options" at bounding box center [578, 97] width 24 height 10
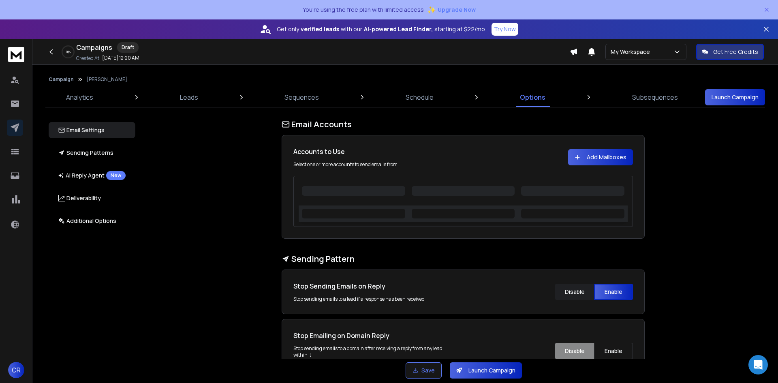
click at [733, 98] on button "Launch Campaign" at bounding box center [735, 97] width 60 height 16
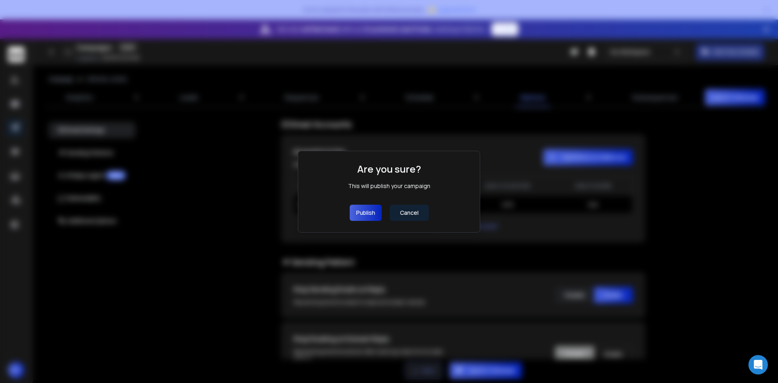
click at [361, 207] on button "Publish" at bounding box center [366, 213] width 32 height 16
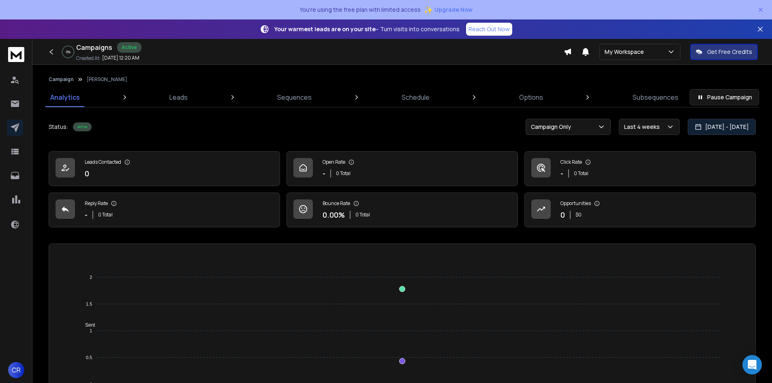
click at [695, 126] on icon "button" at bounding box center [698, 126] width 7 height 7
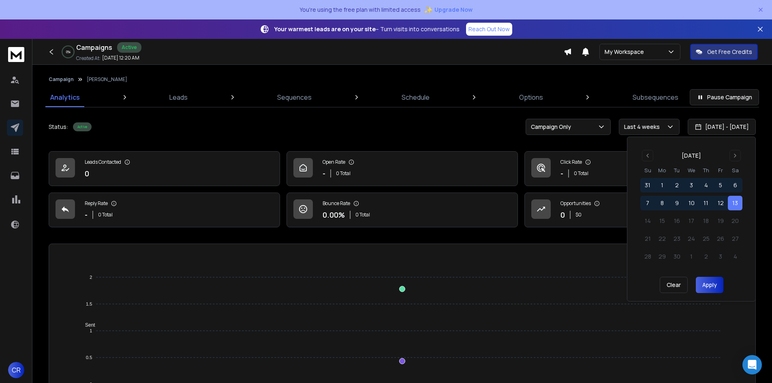
click at [709, 237] on td "25" at bounding box center [706, 238] width 15 height 15
click at [669, 286] on button "Clear" at bounding box center [674, 285] width 28 height 16
click at [711, 260] on td "2" at bounding box center [706, 256] width 15 height 15
click at [712, 257] on td "2" at bounding box center [706, 256] width 15 height 15
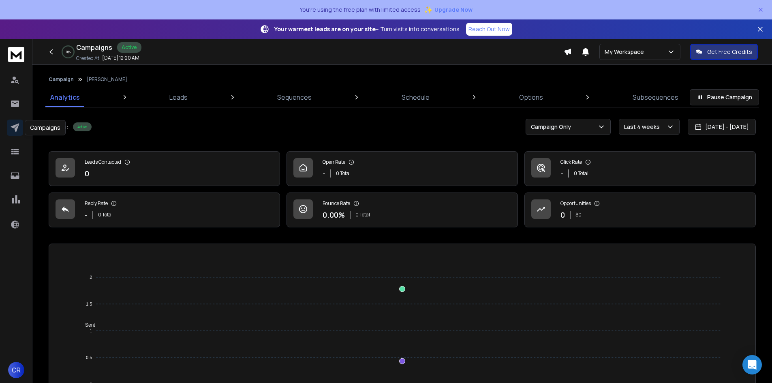
click at [14, 127] on icon at bounding box center [15, 127] width 9 height 9
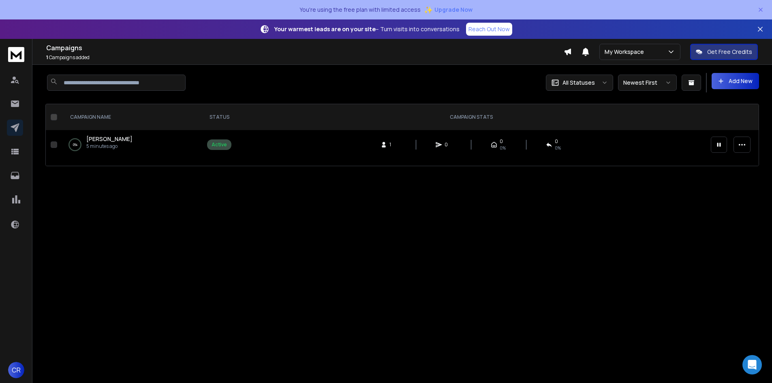
click at [740, 144] on icon "button" at bounding box center [742, 145] width 6 height 2
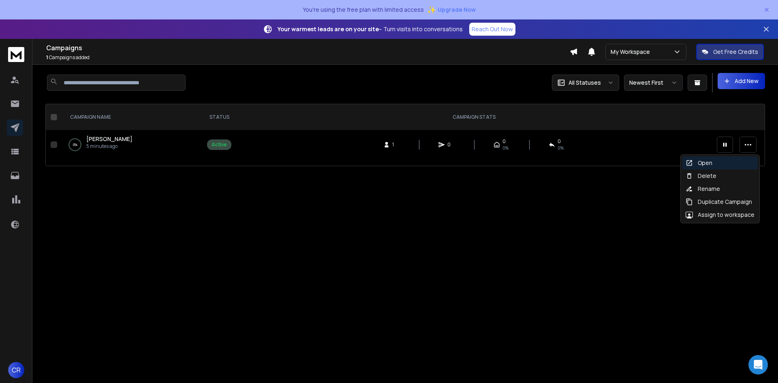
click at [718, 161] on div "Open" at bounding box center [719, 162] width 75 height 13
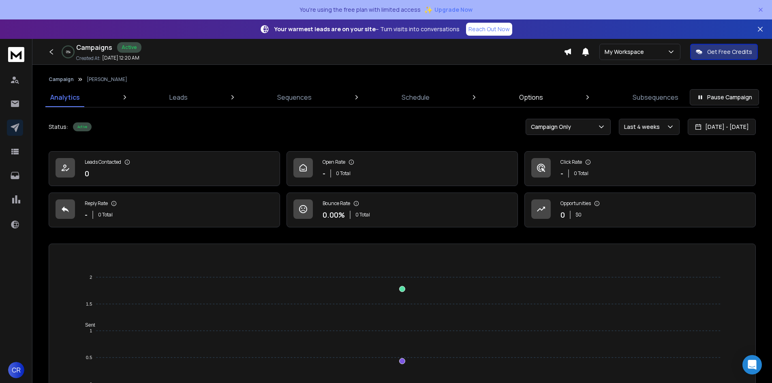
click at [532, 101] on p "Options" at bounding box center [531, 97] width 24 height 10
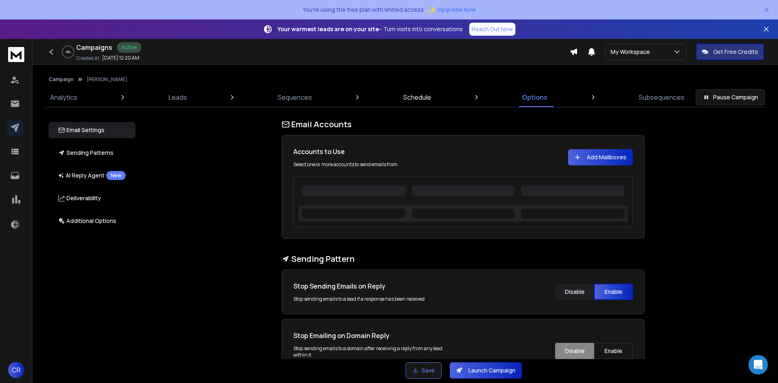
click at [429, 95] on p "Schedule" at bounding box center [417, 97] width 28 height 10
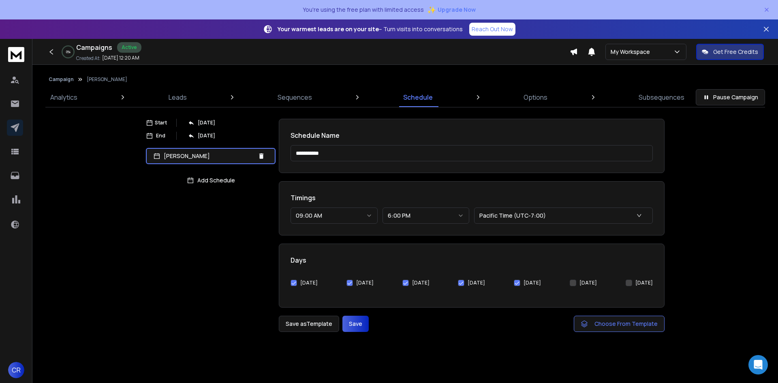
click at [208, 122] on p "Sun Sep 14 2025" at bounding box center [206, 123] width 17 height 6
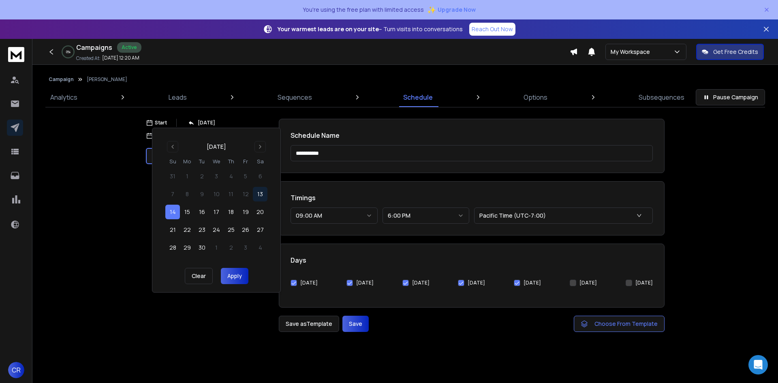
click at [260, 192] on button "13" at bounding box center [260, 194] width 15 height 15
click at [233, 275] on button "Apply" at bounding box center [235, 276] width 28 height 16
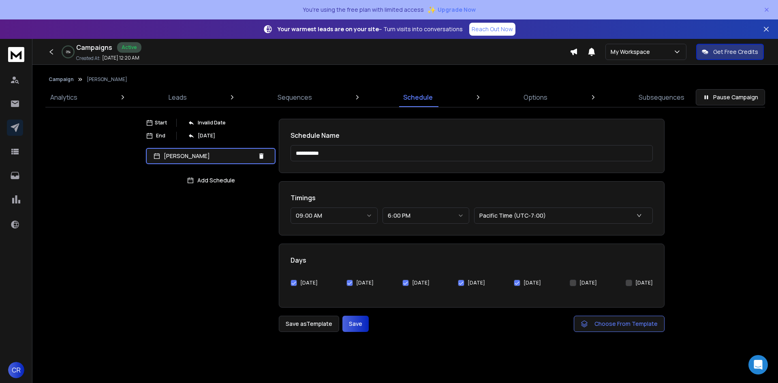
click at [210, 121] on p "Invalid Date" at bounding box center [212, 123] width 28 height 6
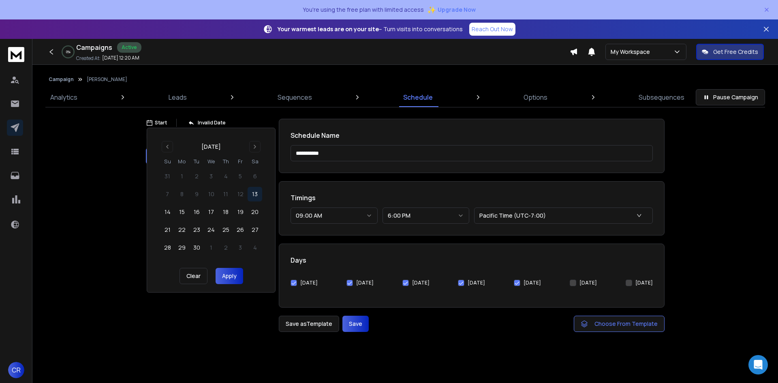
click at [255, 196] on button "13" at bounding box center [255, 194] width 15 height 15
click at [254, 213] on button "20" at bounding box center [255, 212] width 15 height 15
click at [168, 213] on button "14" at bounding box center [167, 212] width 15 height 15
click at [225, 272] on button "Apply" at bounding box center [230, 276] width 28 height 16
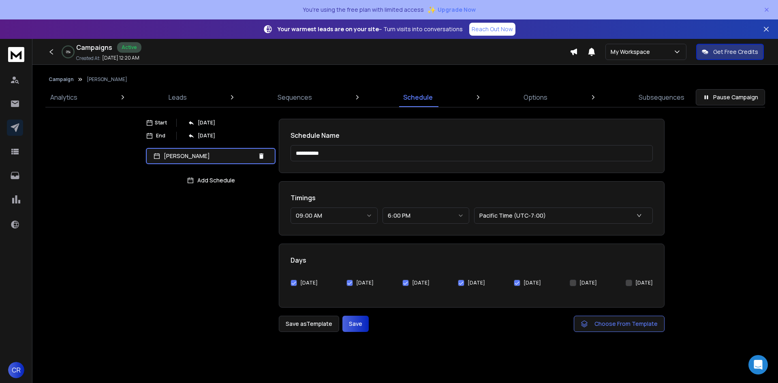
click at [360, 325] on button "Save" at bounding box center [355, 324] width 26 height 16
click at [356, 324] on button "Save" at bounding box center [355, 324] width 26 height 16
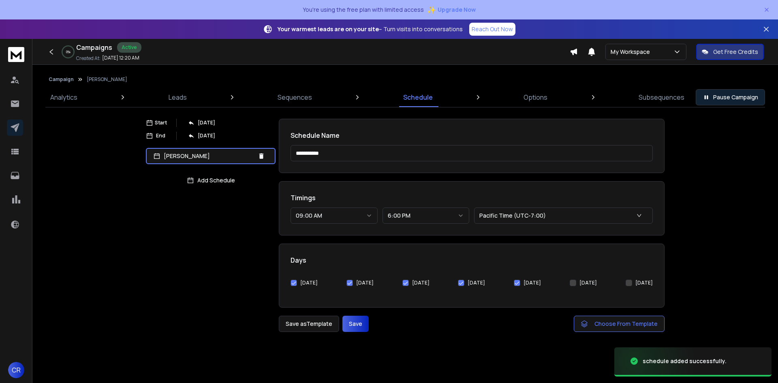
click at [706, 99] on icon at bounding box center [706, 97] width 7 height 7
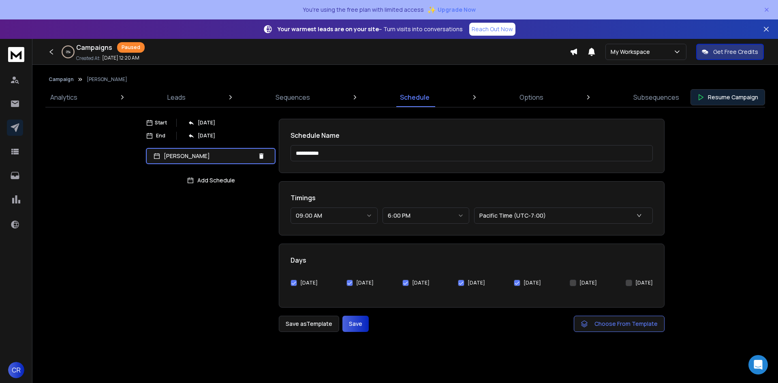
click at [706, 99] on button "Resume Campaign" at bounding box center [727, 97] width 75 height 16
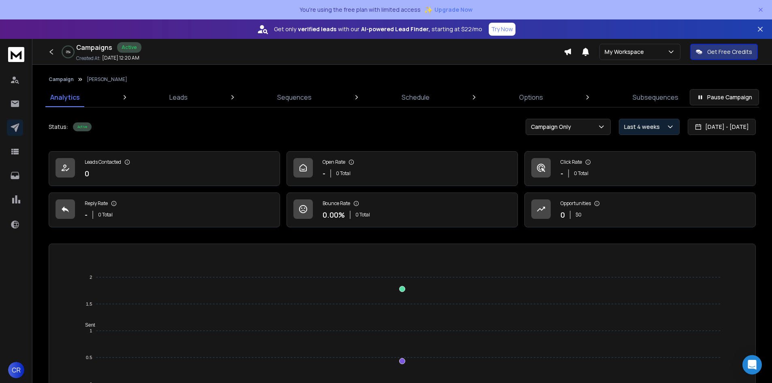
click at [624, 128] on p "Last 4 weeks" at bounding box center [643, 127] width 39 height 8
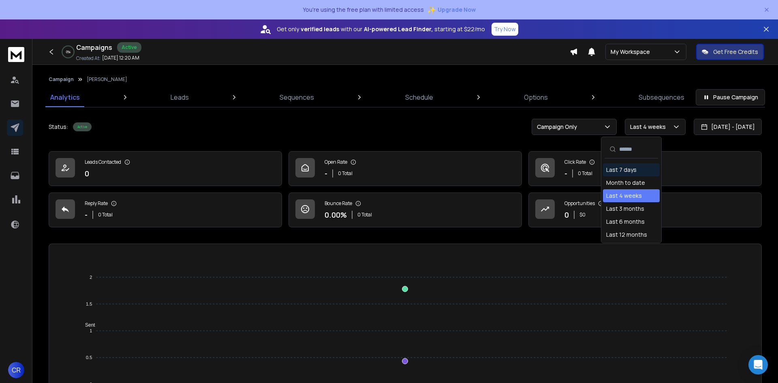
click at [624, 171] on div "Last 7 days" at bounding box center [621, 170] width 30 height 8
